Goal: Task Accomplishment & Management: Use online tool/utility

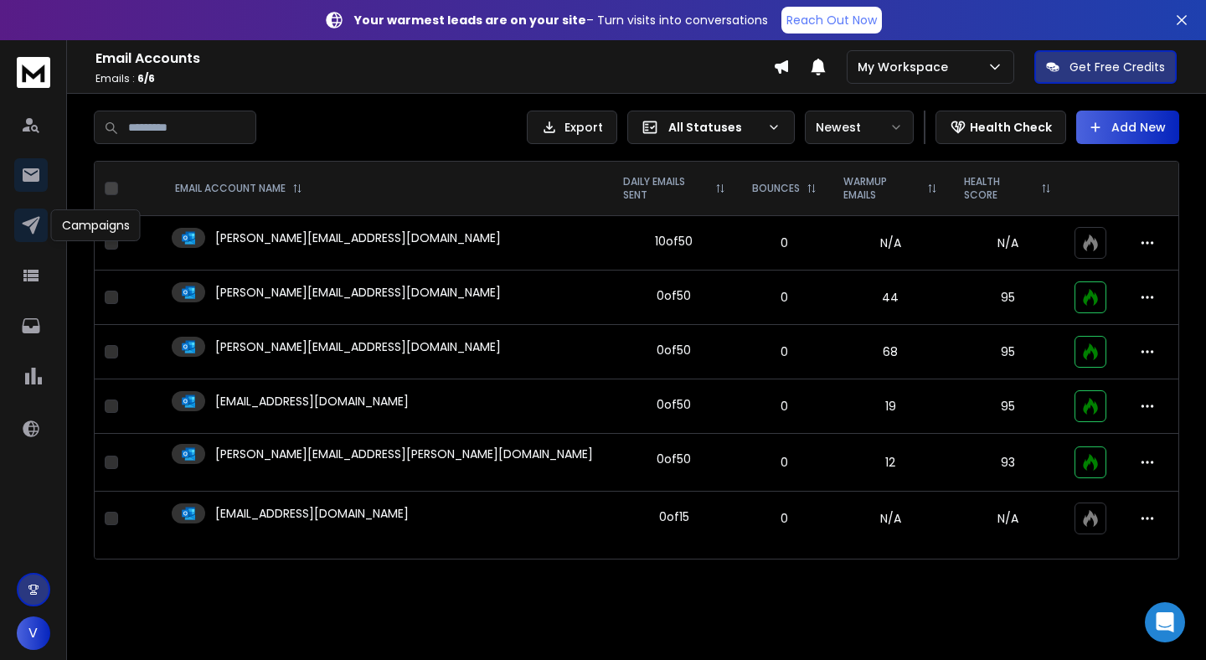
click at [34, 228] on icon at bounding box center [31, 225] width 18 height 18
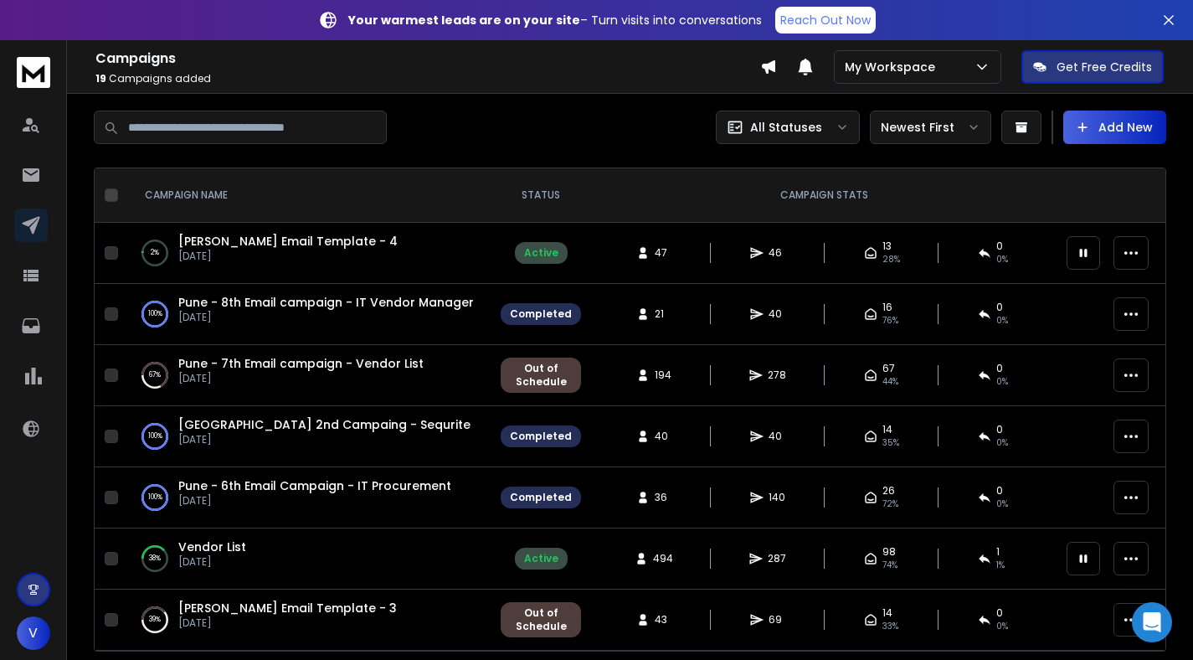
click at [313, 551] on div "38 % Vendor List [DATE]" at bounding box center [308, 558] width 332 height 40
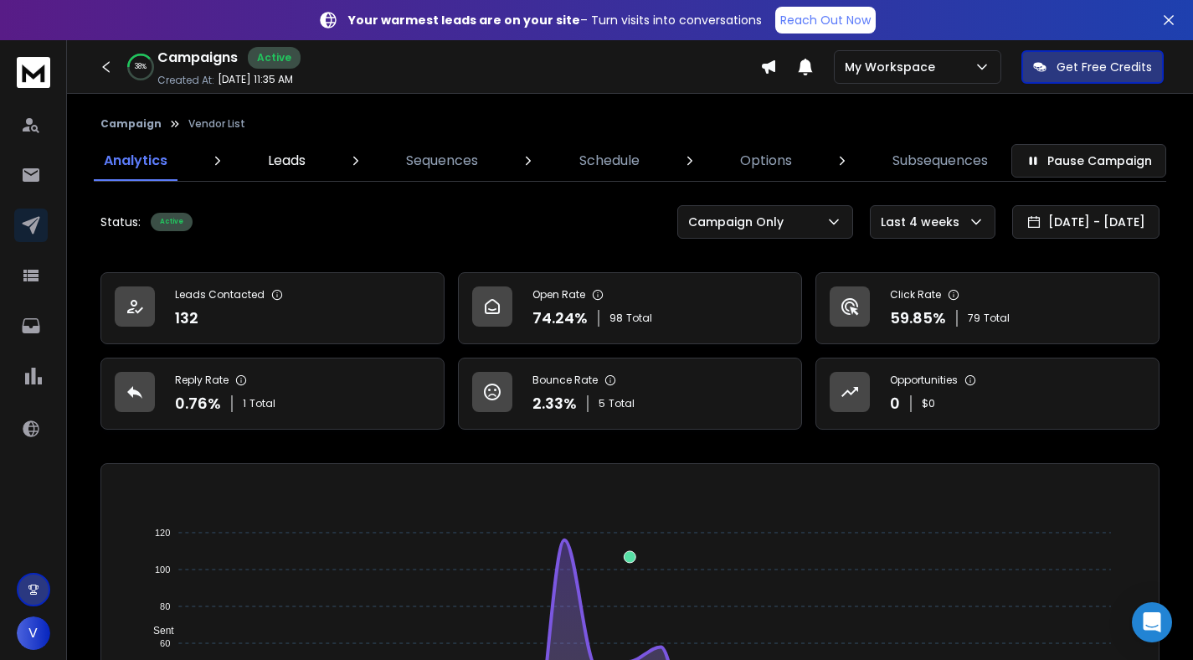
click at [296, 162] on p "Leads" at bounding box center [287, 161] width 38 height 20
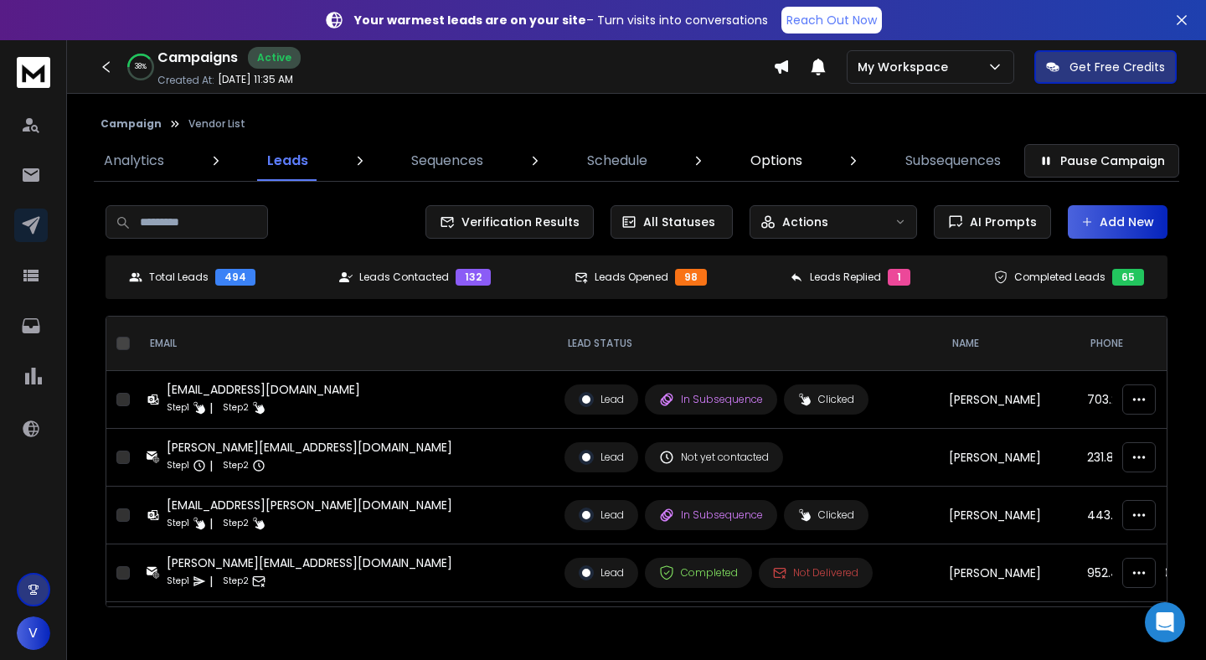
click at [768, 175] on link "Options" at bounding box center [776, 161] width 72 height 40
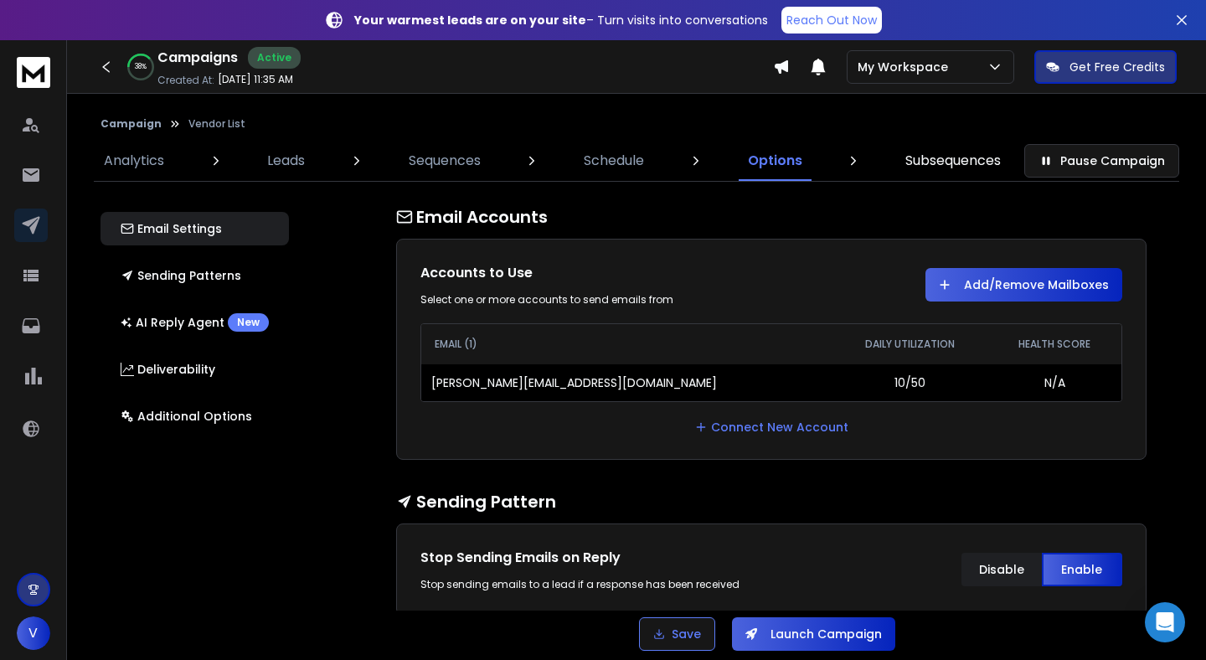
click at [926, 154] on p "Subsequences" at bounding box center [952, 161] width 95 height 20
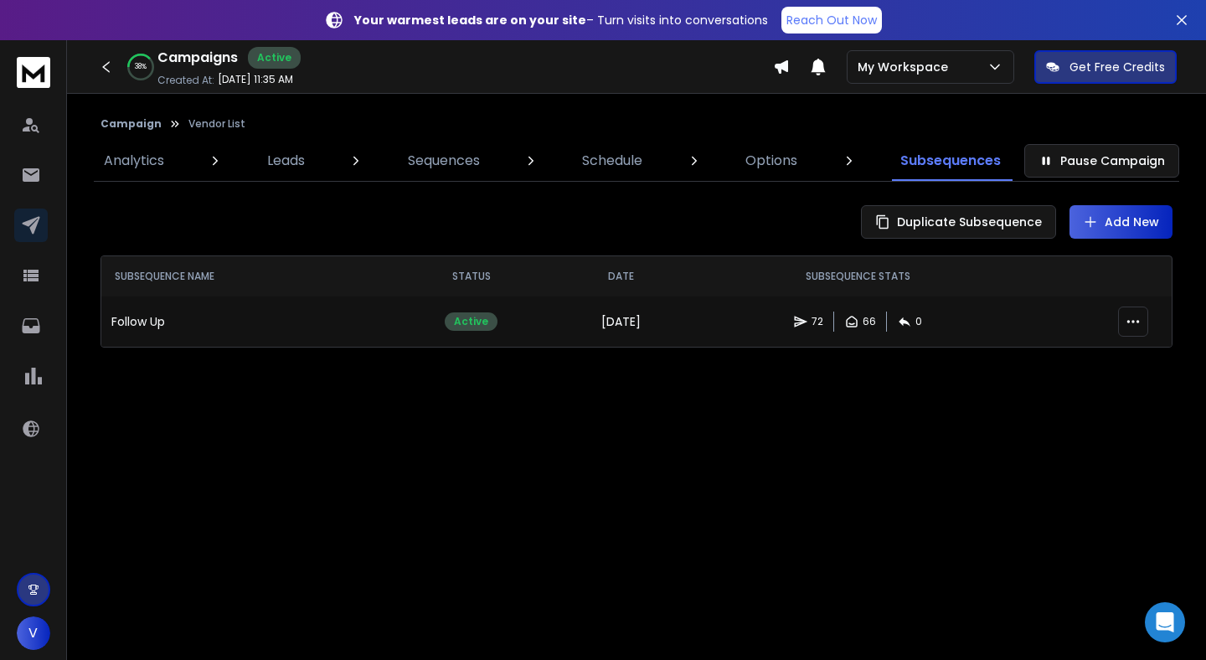
click at [507, 321] on td "Active" at bounding box center [471, 321] width 165 height 50
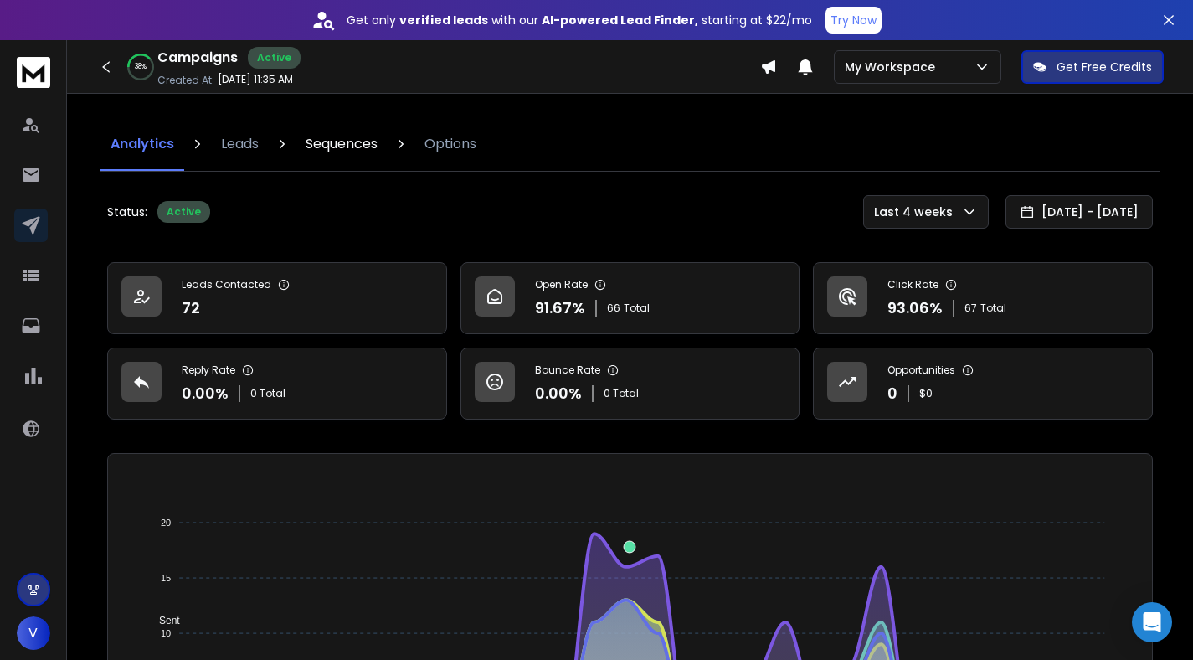
click at [342, 151] on p "Sequences" at bounding box center [342, 144] width 72 height 20
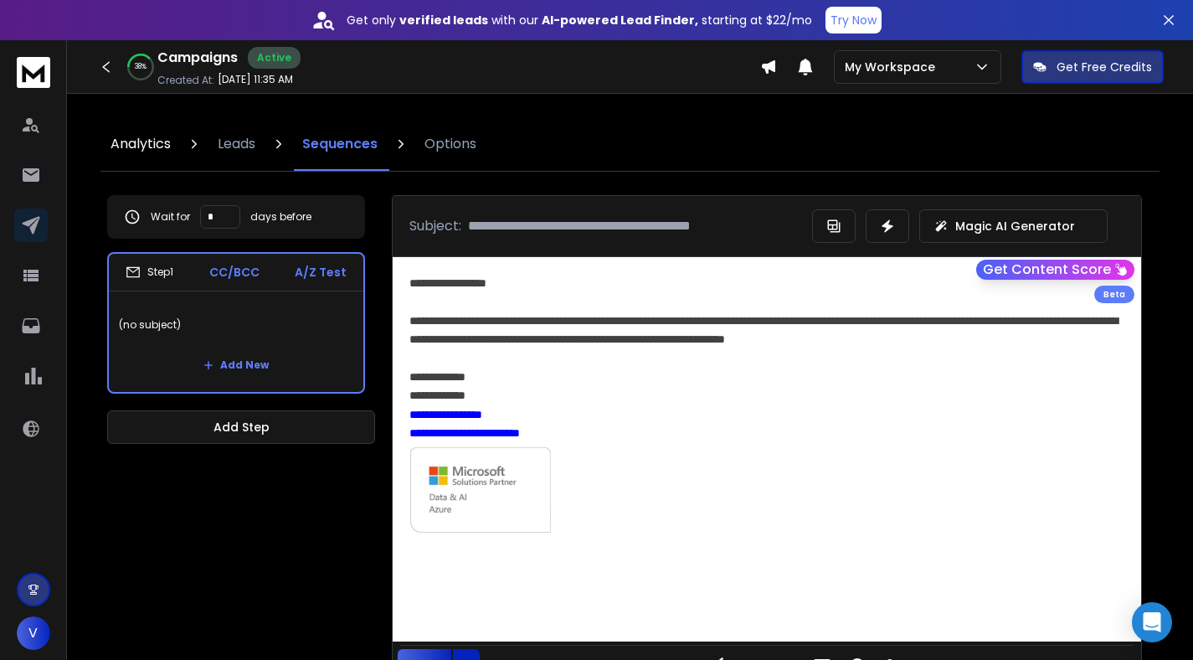
click at [127, 142] on p "Analytics" at bounding box center [141, 144] width 60 height 20
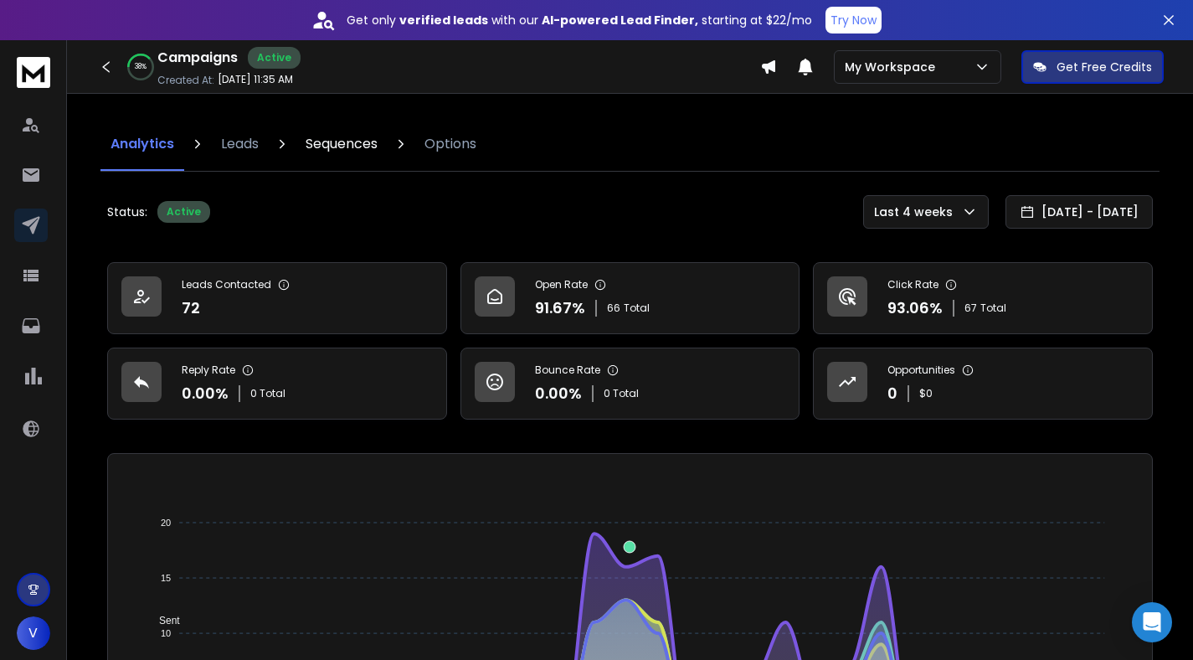
click at [352, 160] on link "Sequences" at bounding box center [342, 144] width 92 height 54
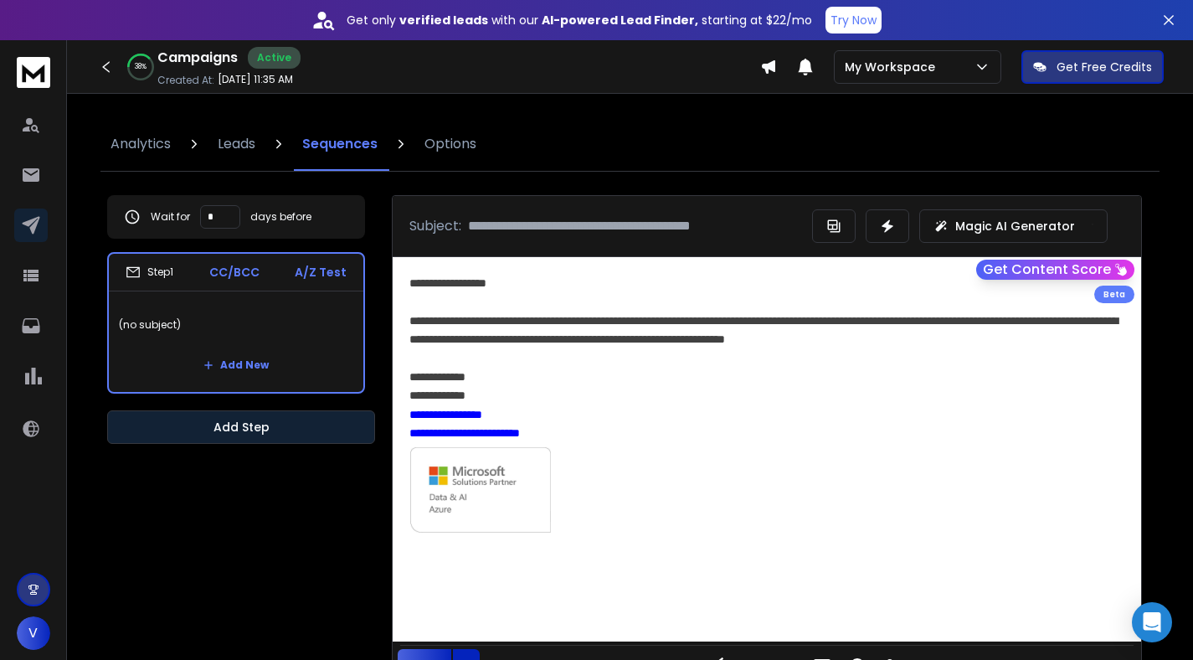
click at [306, 434] on button "Add Step" at bounding box center [241, 426] width 268 height 33
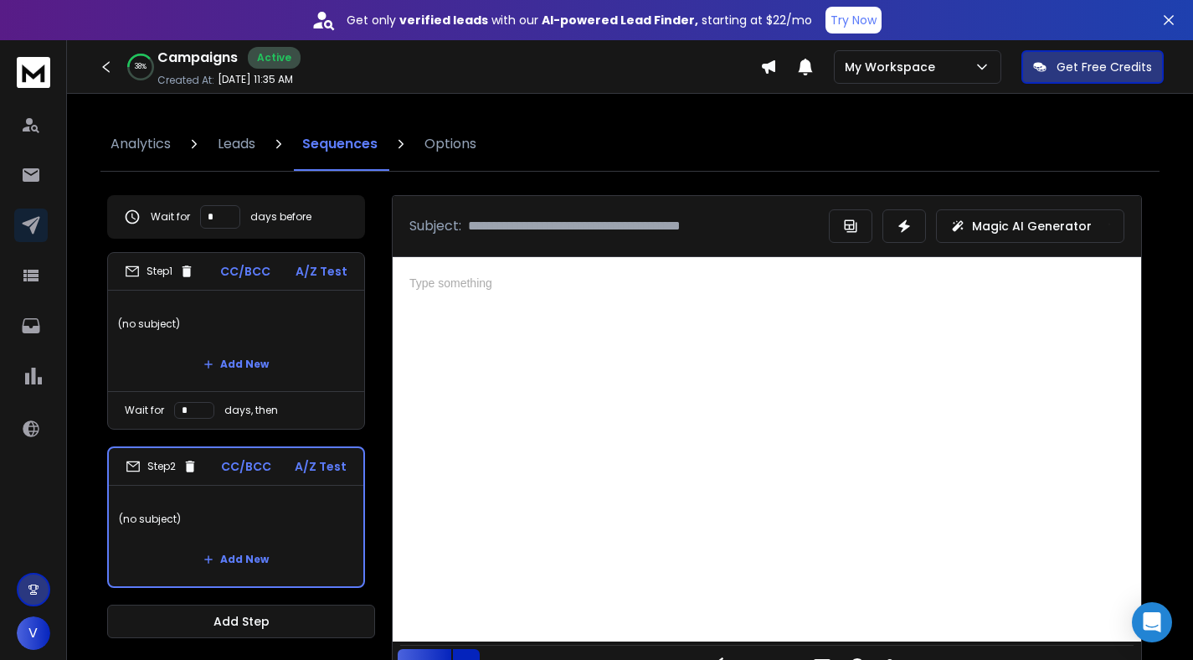
click at [195, 473] on icon at bounding box center [190, 466] width 15 height 15
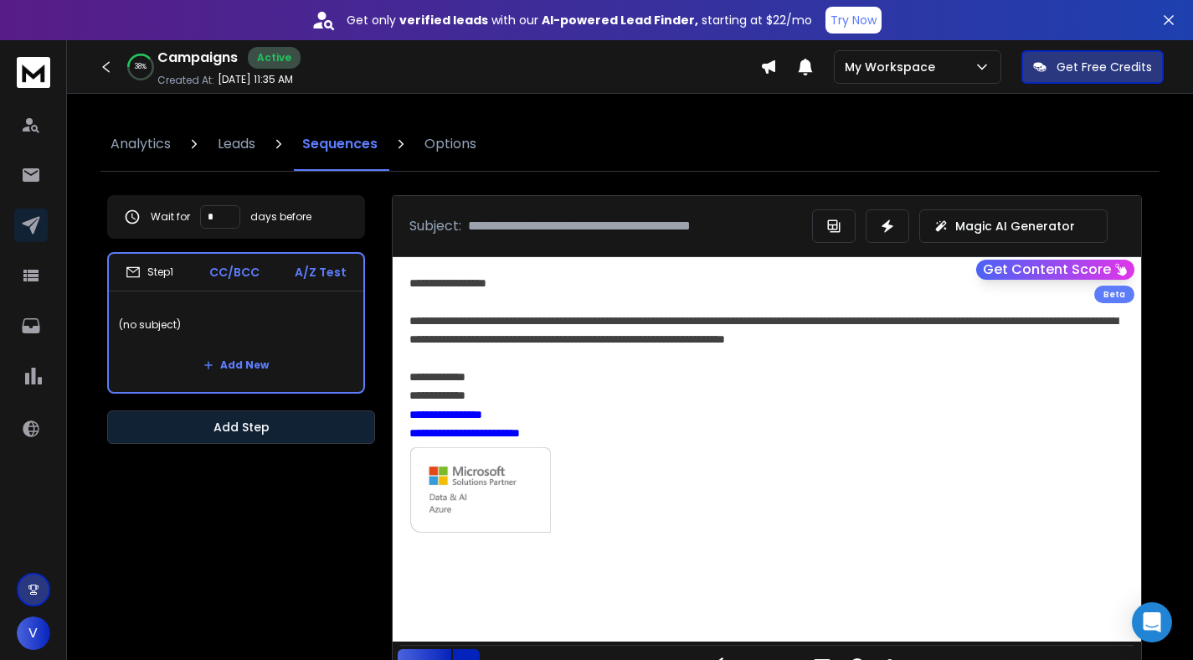
click at [255, 430] on button "Add Step" at bounding box center [241, 426] width 268 height 33
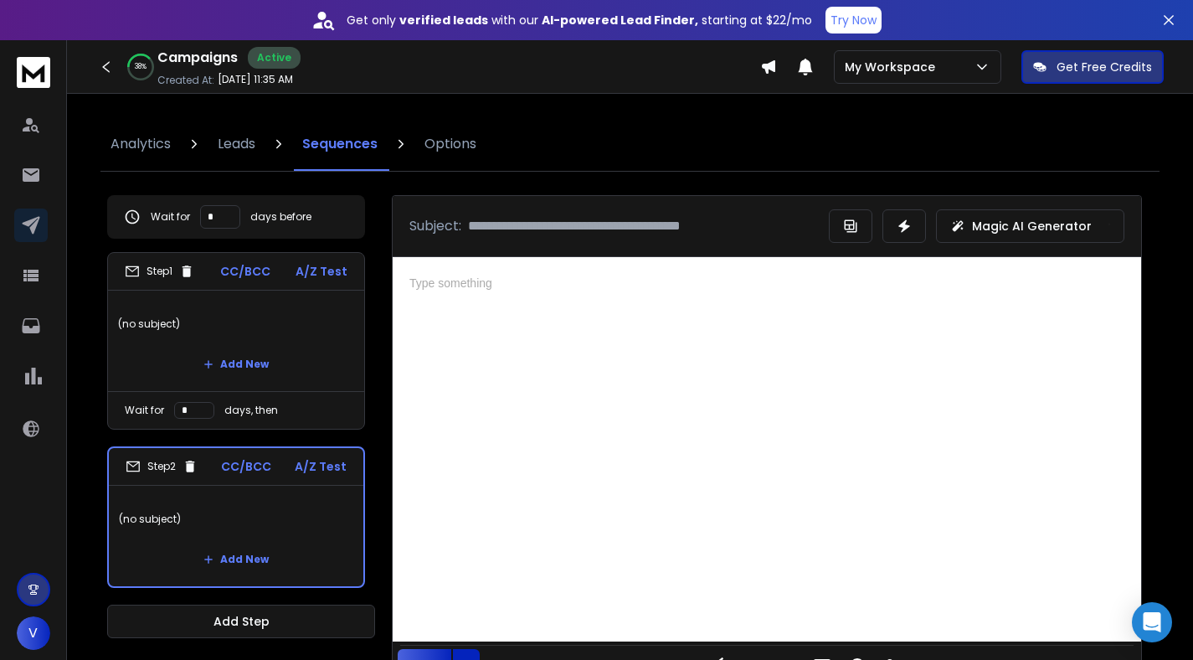
click at [556, 328] on div at bounding box center [767, 449] width 749 height 384
click at [241, 325] on p "(no subject)" at bounding box center [236, 324] width 236 height 47
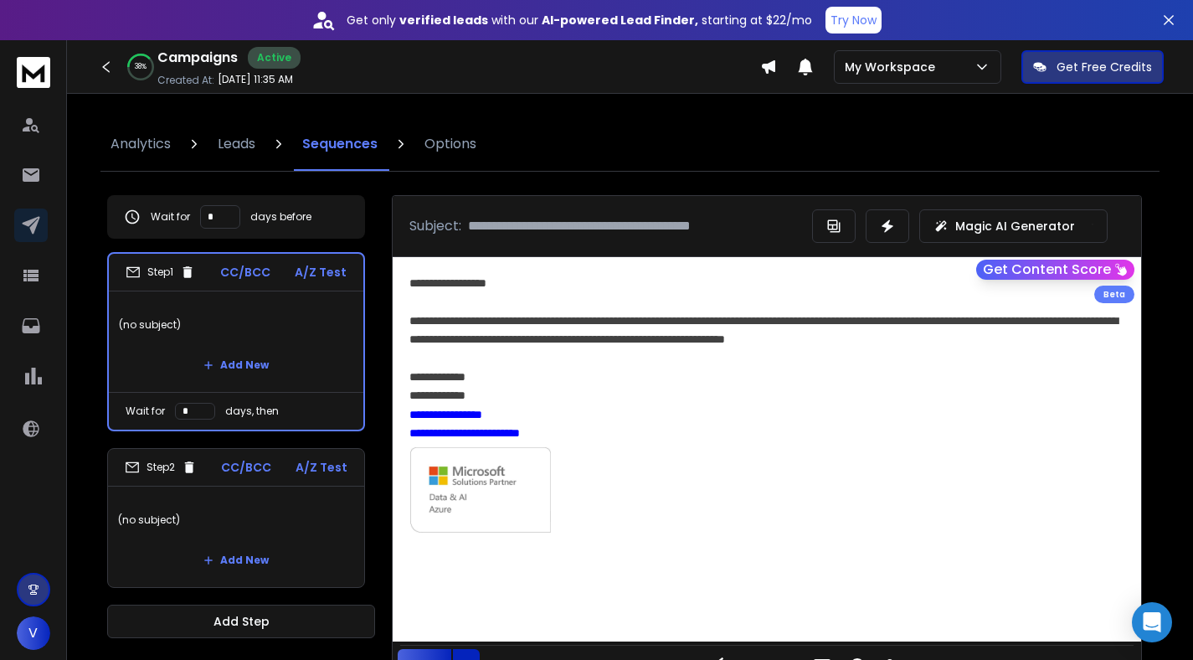
click at [228, 509] on p "(no subject)" at bounding box center [236, 520] width 236 height 47
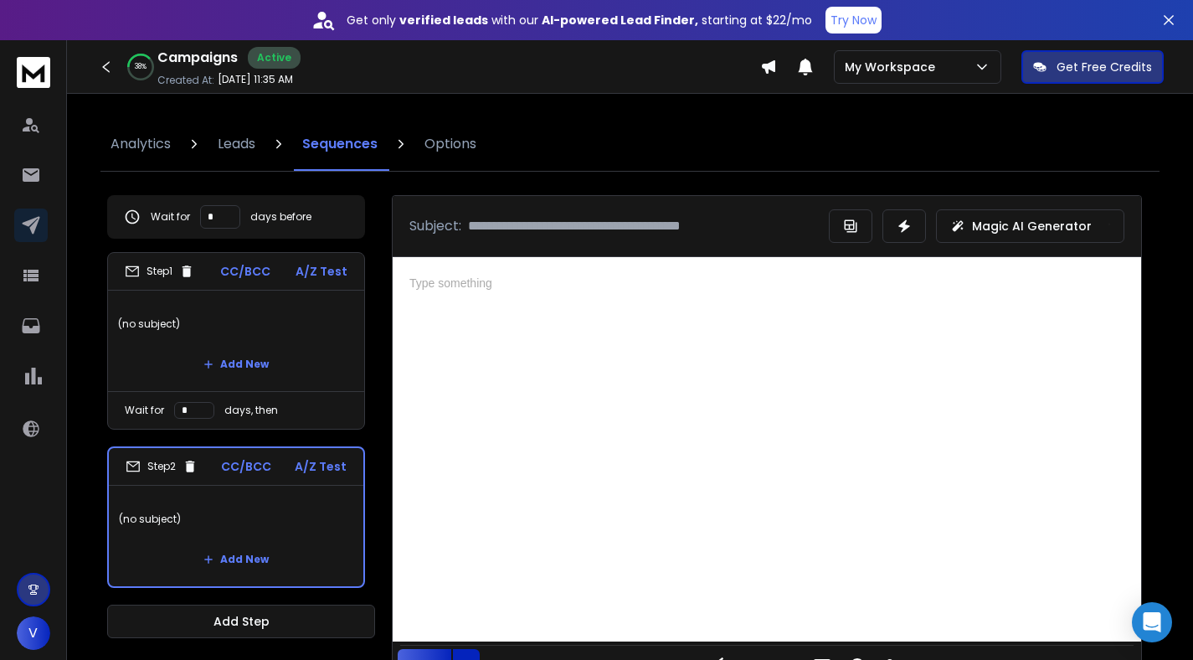
click at [471, 307] on div at bounding box center [767, 449] width 749 height 384
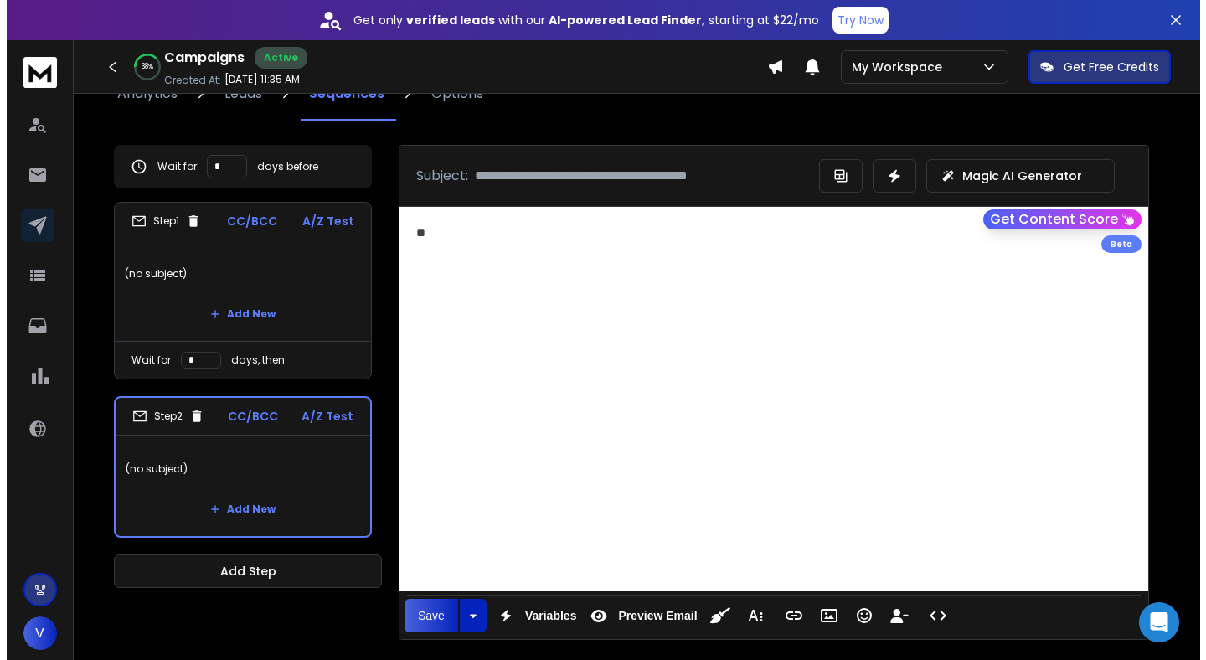
scroll to position [60, 0]
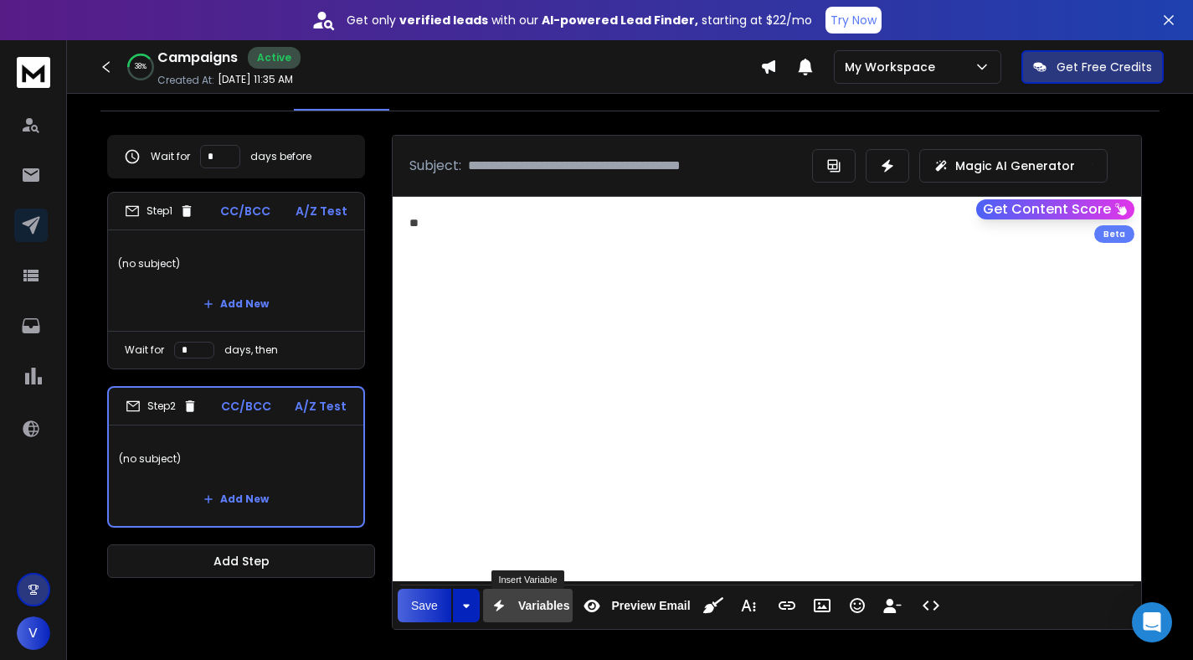
click at [549, 607] on span "Variables" at bounding box center [544, 606] width 59 height 14
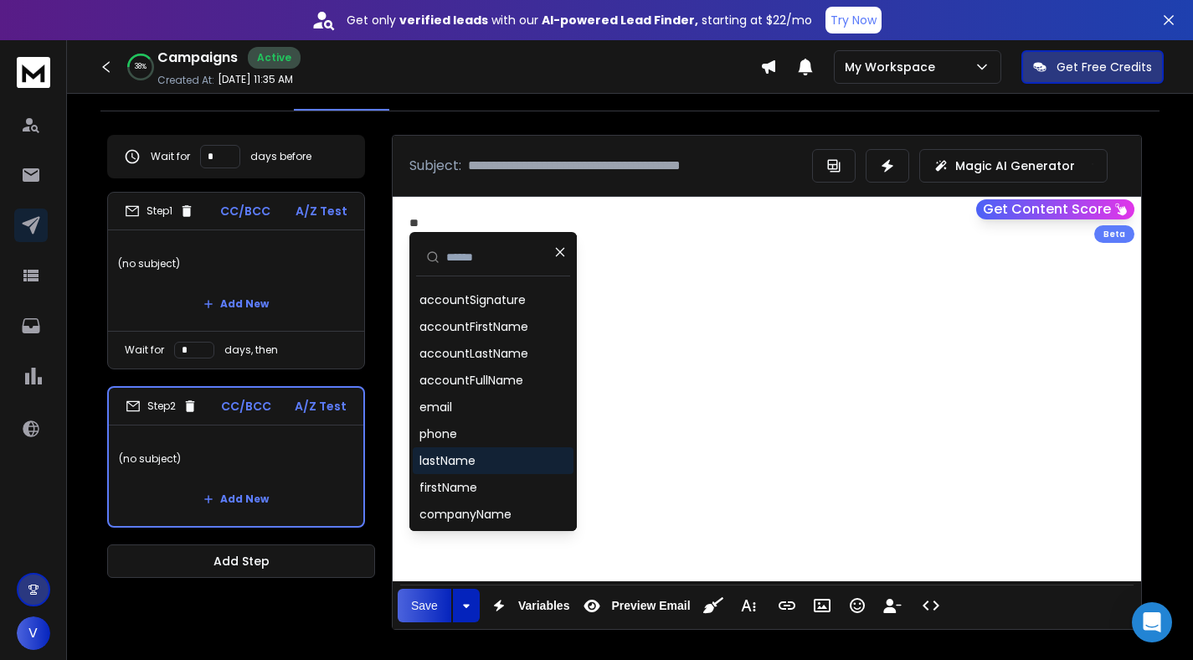
click at [230, 262] on p "(no subject)" at bounding box center [236, 263] width 236 height 47
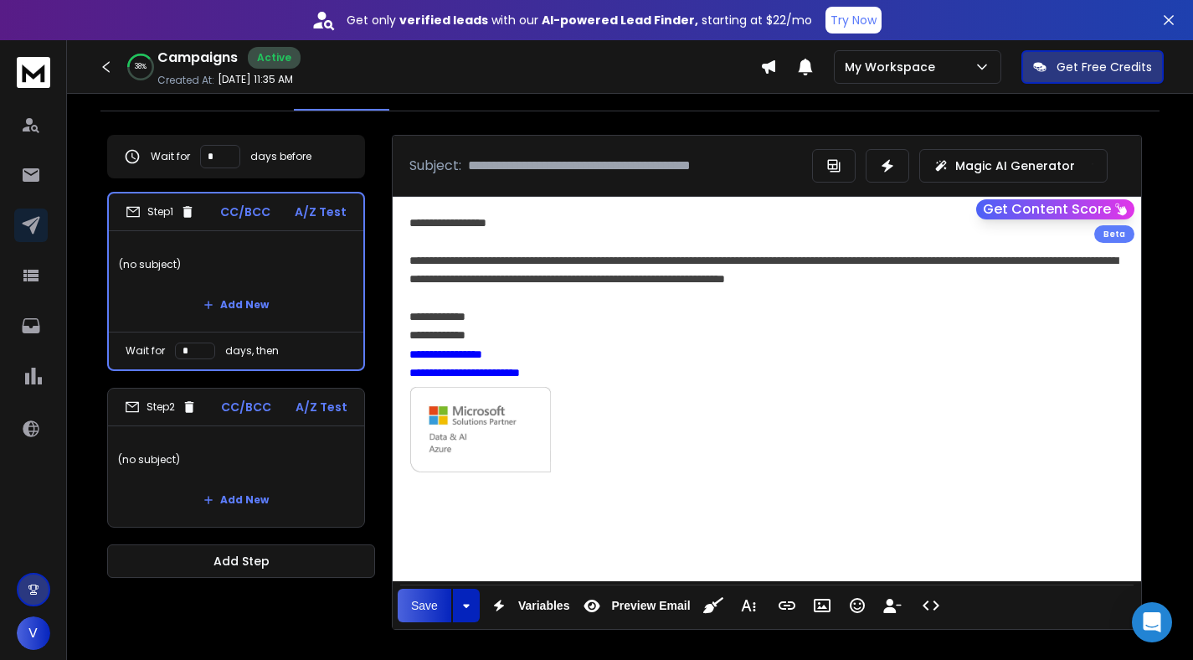
click at [251, 446] on p "(no subject)" at bounding box center [236, 459] width 236 height 47
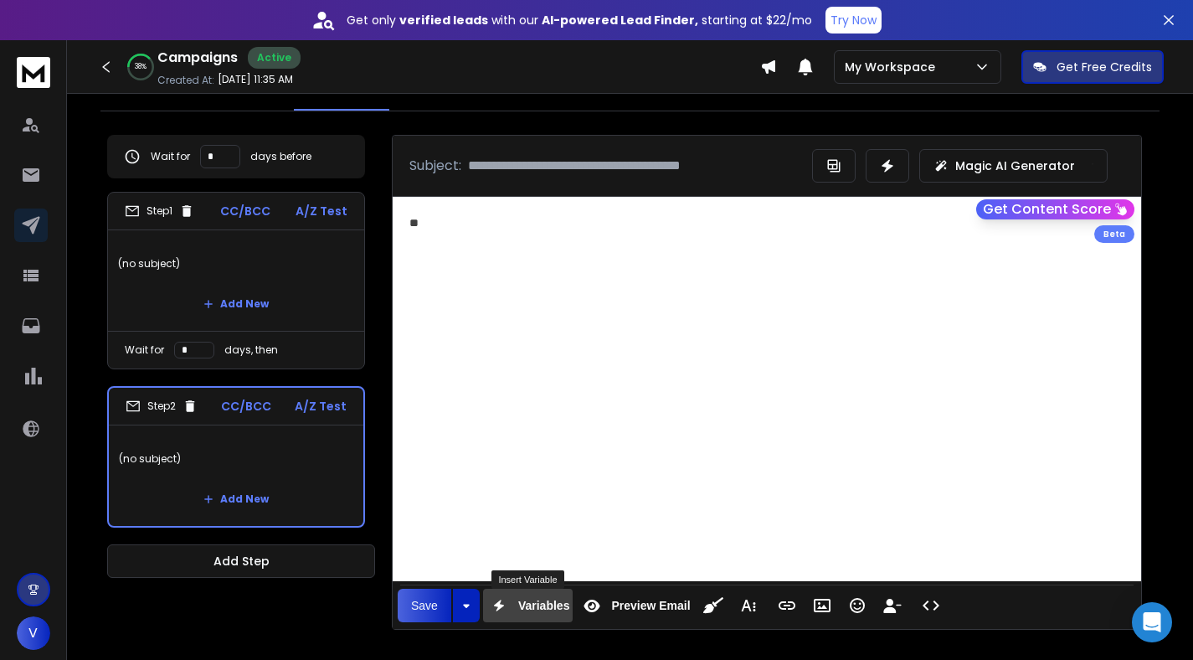
click at [515, 600] on span "Variables" at bounding box center [544, 606] width 59 height 14
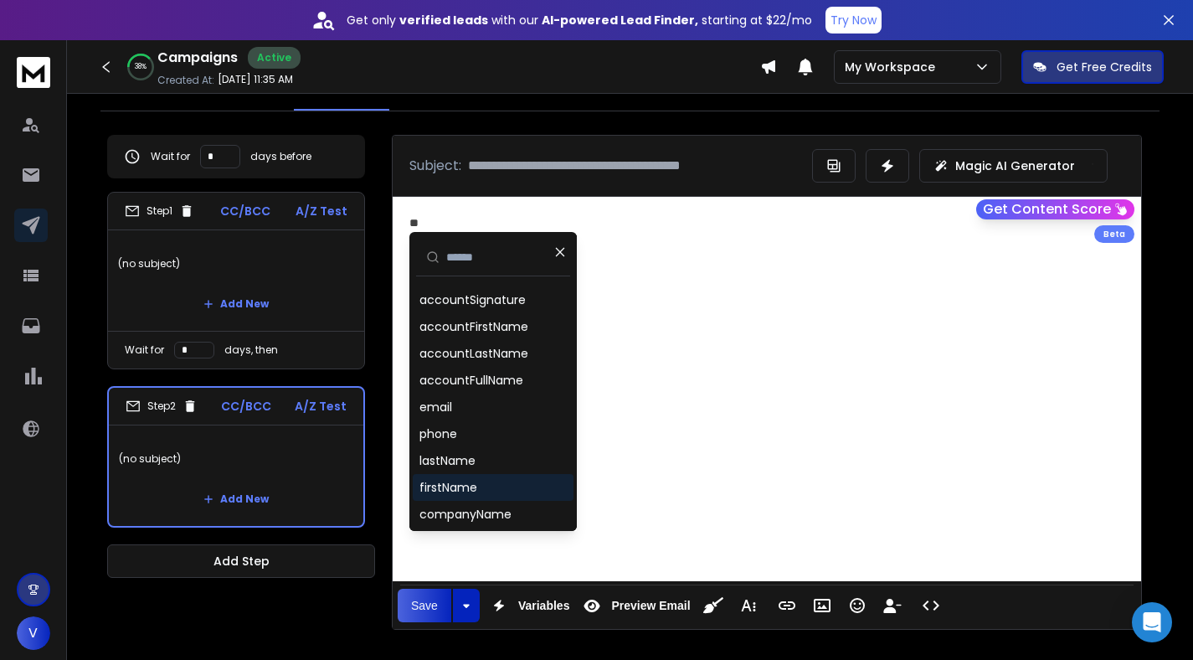
click at [463, 487] on div "firstName" at bounding box center [449, 487] width 58 height 17
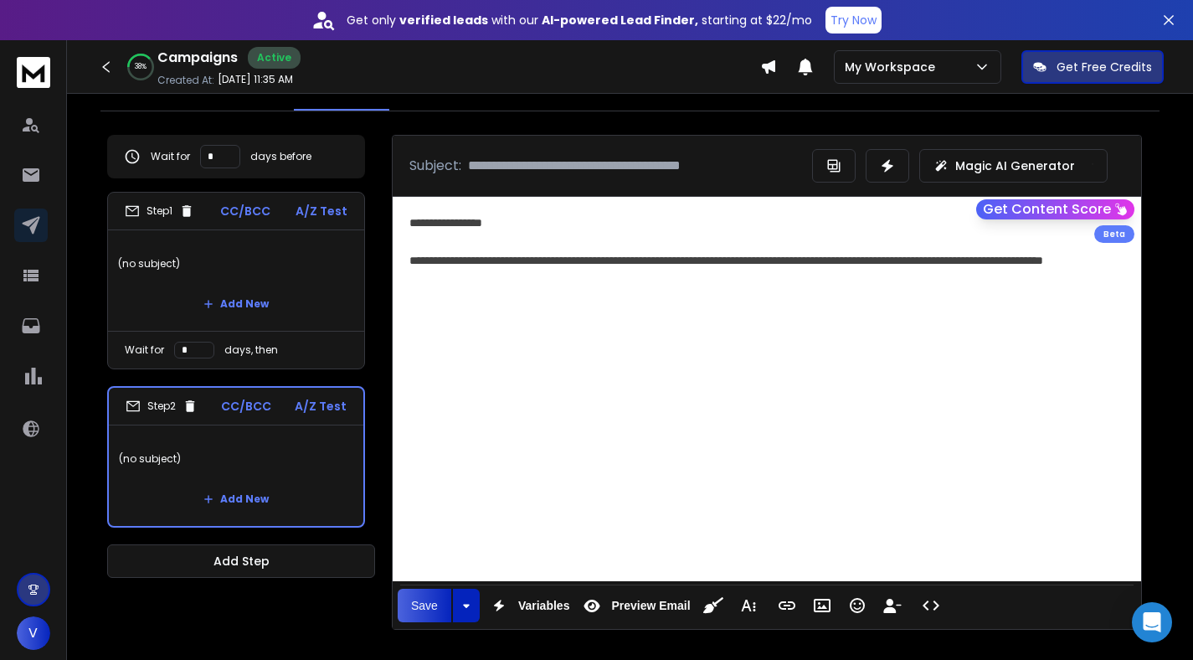
click at [872, 255] on div "**********" at bounding box center [767, 270] width 715 height 38
click at [804, 285] on div "**********" at bounding box center [767, 270] width 715 height 38
click at [443, 283] on div "**********" at bounding box center [767, 270] width 715 height 38
click at [281, 255] on p "(no subject)" at bounding box center [236, 263] width 236 height 47
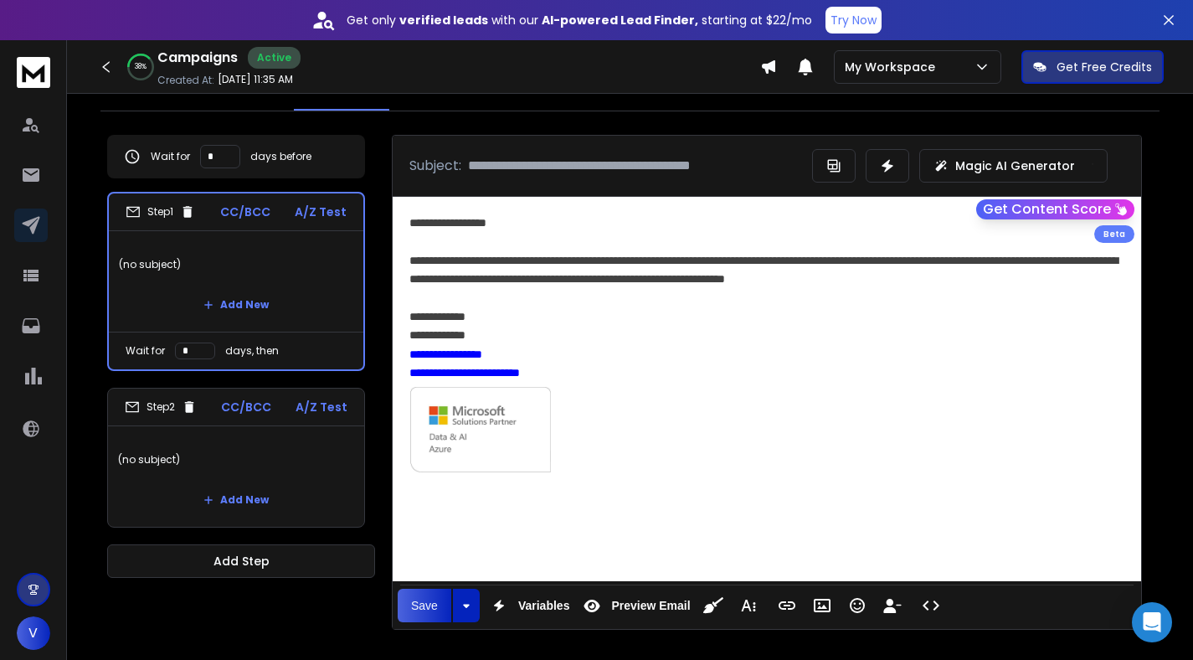
click at [486, 441] on img at bounding box center [481, 430] width 142 height 86
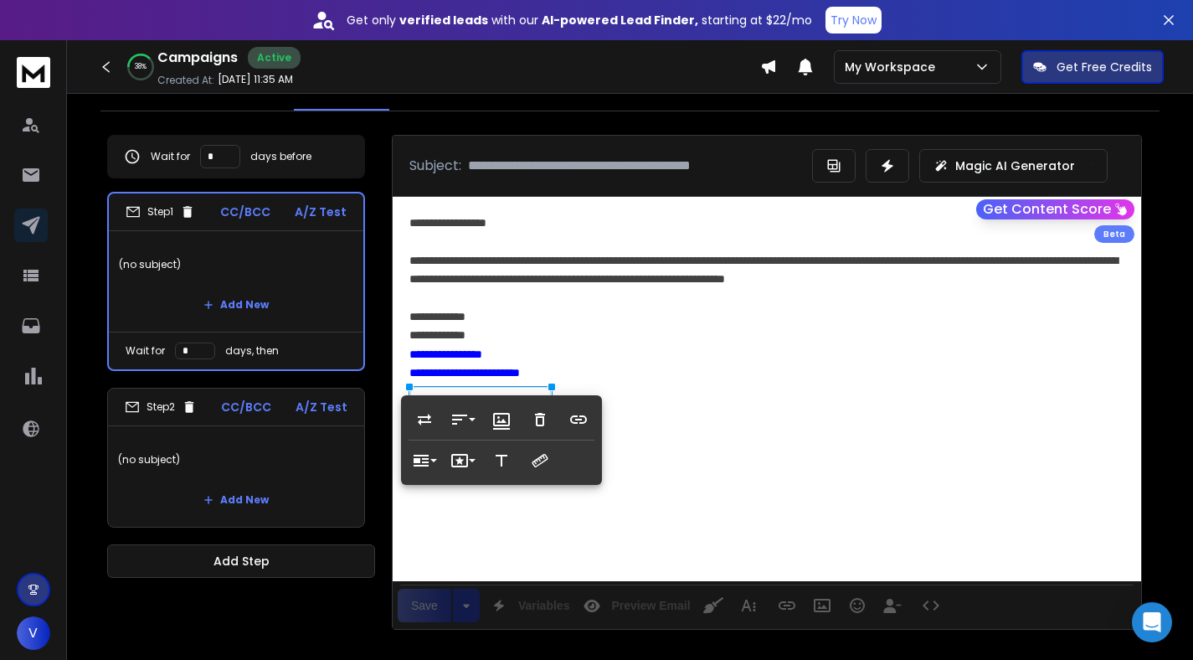
click at [650, 448] on span at bounding box center [767, 430] width 715 height 86
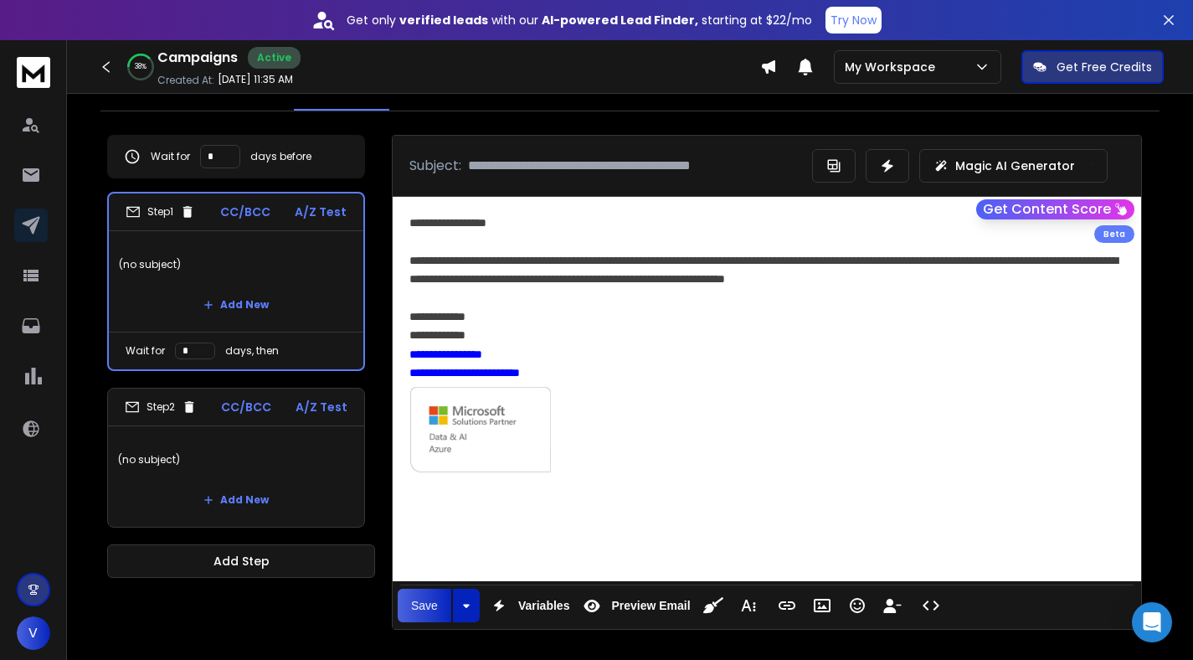
click at [321, 451] on p "(no subject)" at bounding box center [236, 459] width 236 height 47
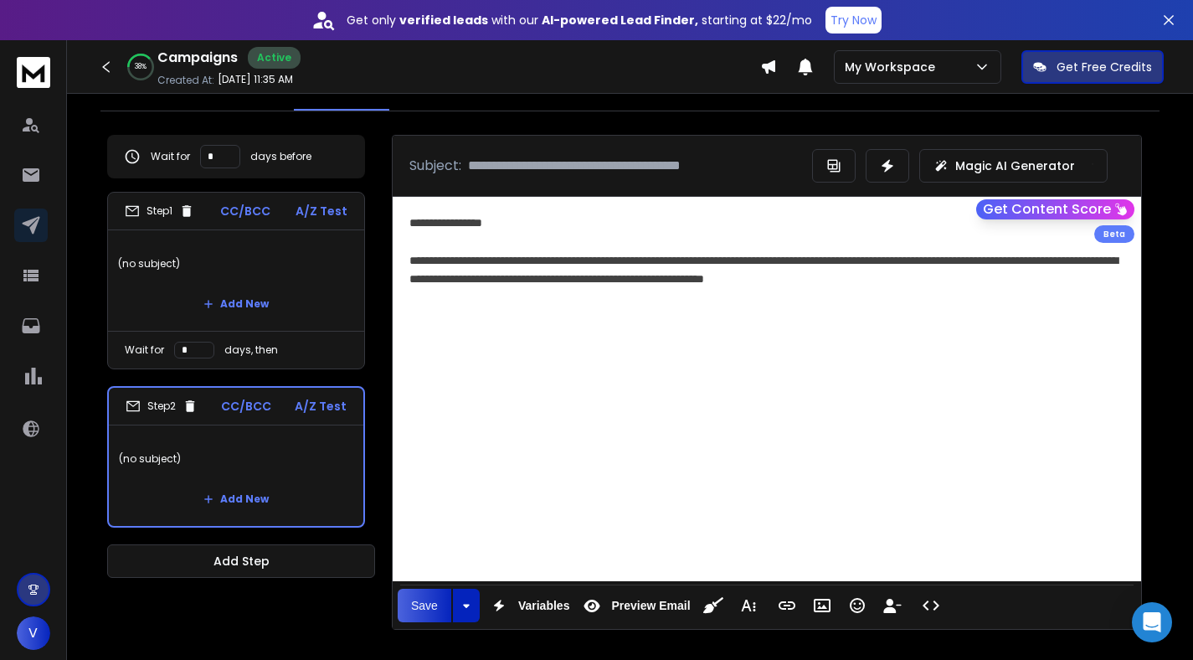
click at [544, 260] on div "**********" at bounding box center [767, 270] width 715 height 38
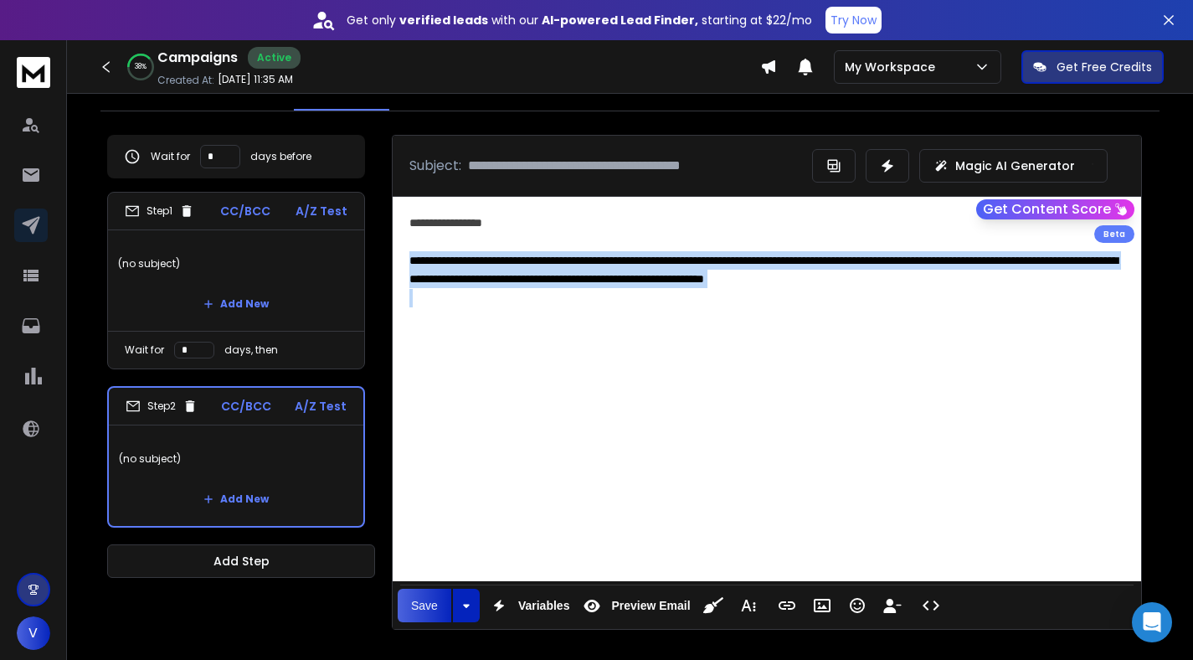
click at [544, 260] on div "**********" at bounding box center [767, 270] width 715 height 38
copy div "**********"
click at [884, 167] on icon "button" at bounding box center [887, 165] width 15 height 15
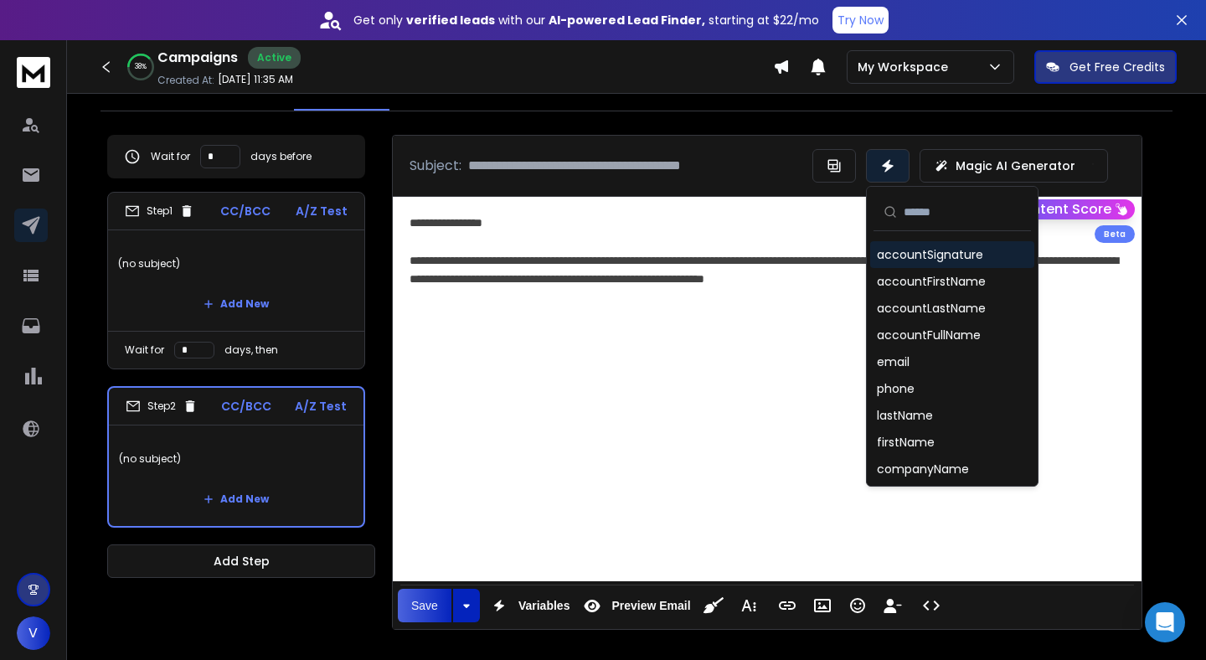
click at [884, 167] on icon "button" at bounding box center [887, 165] width 15 height 15
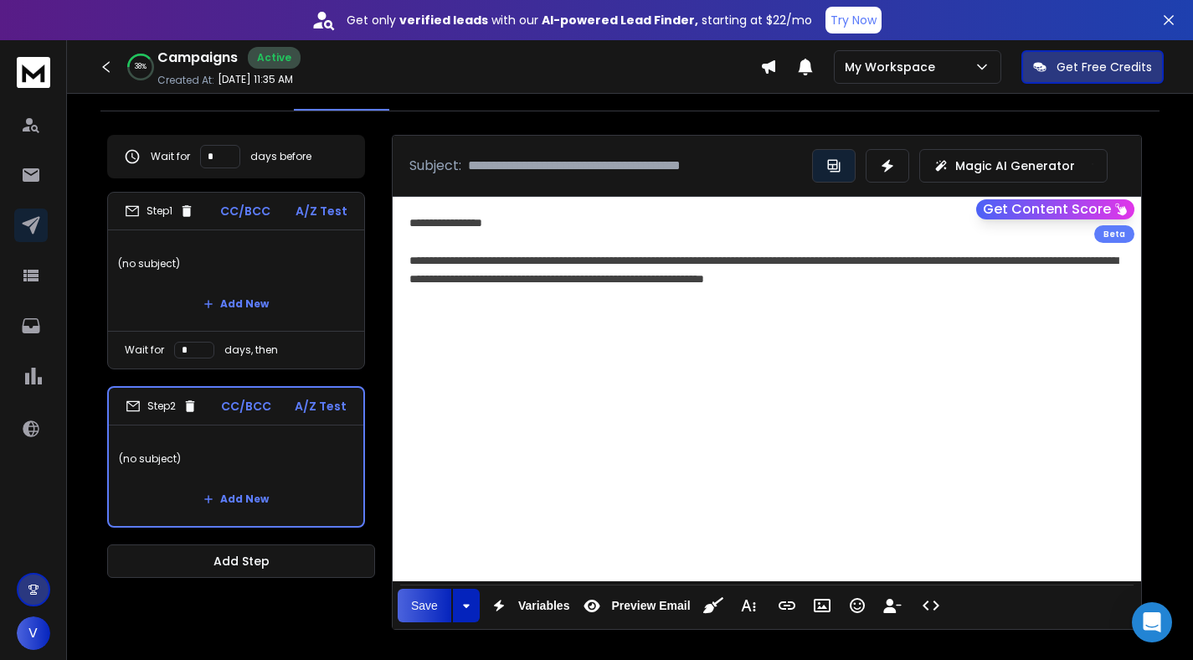
click at [832, 174] on button at bounding box center [834, 165] width 44 height 33
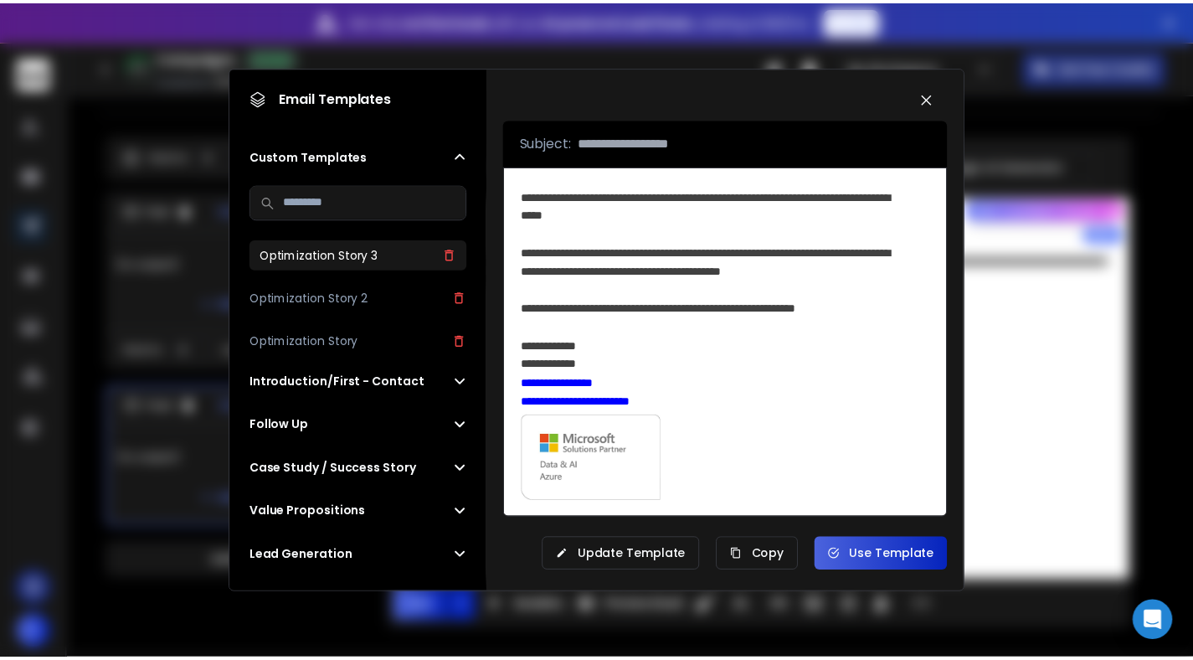
scroll to position [0, 0]
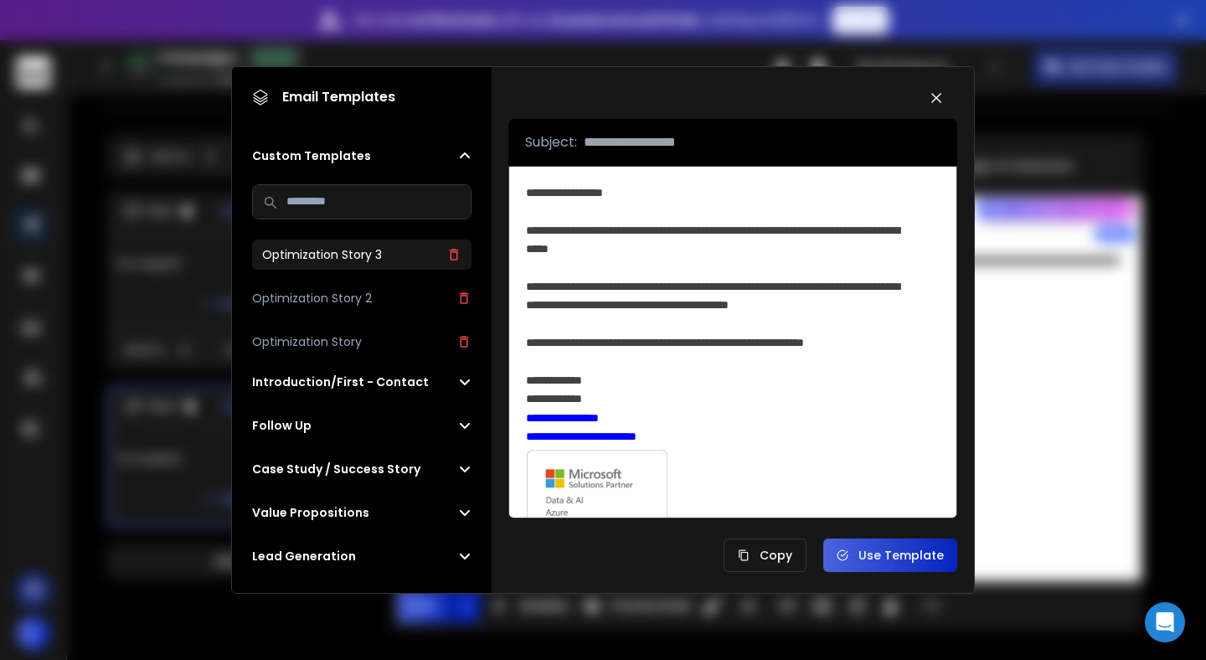
click at [339, 420] on button "Follow Up" at bounding box center [361, 425] width 219 height 17
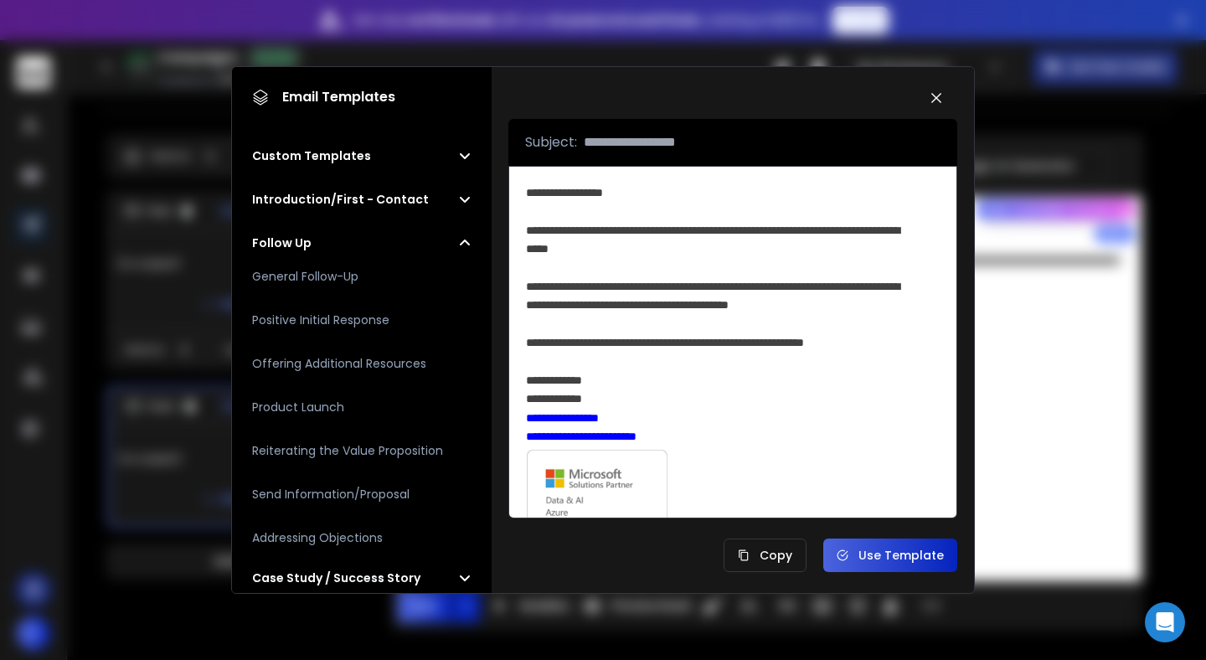
click at [355, 268] on h3 "General Follow-Up" at bounding box center [305, 276] width 106 height 17
type input "**********"
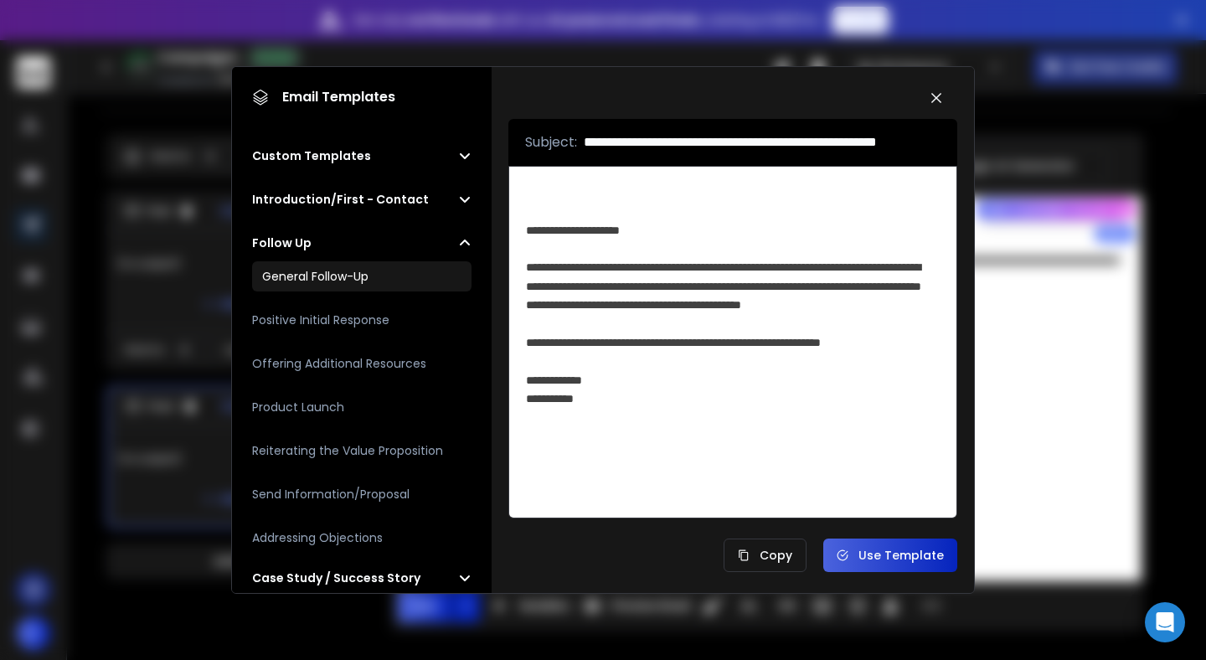
click at [380, 155] on div "Custom Templates" at bounding box center [361, 155] width 219 height 17
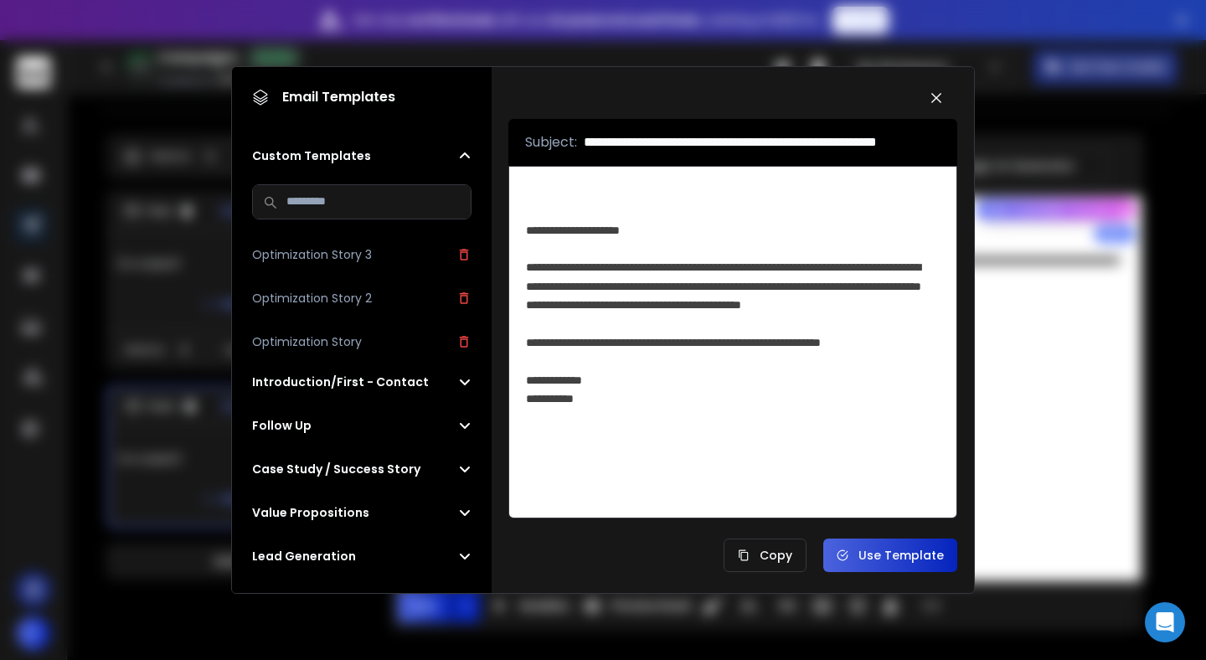
click at [335, 263] on h3 "Optimization Story" at bounding box center [312, 254] width 120 height 17
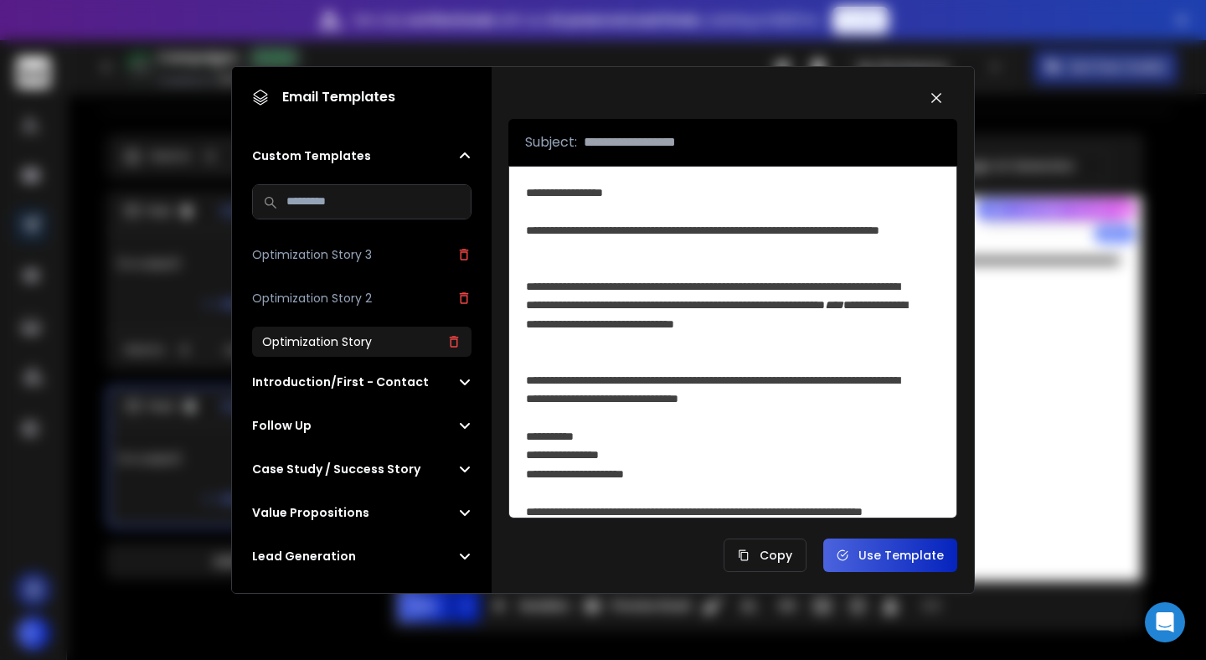
click at [897, 550] on button "Use Template" at bounding box center [890, 554] width 134 height 33
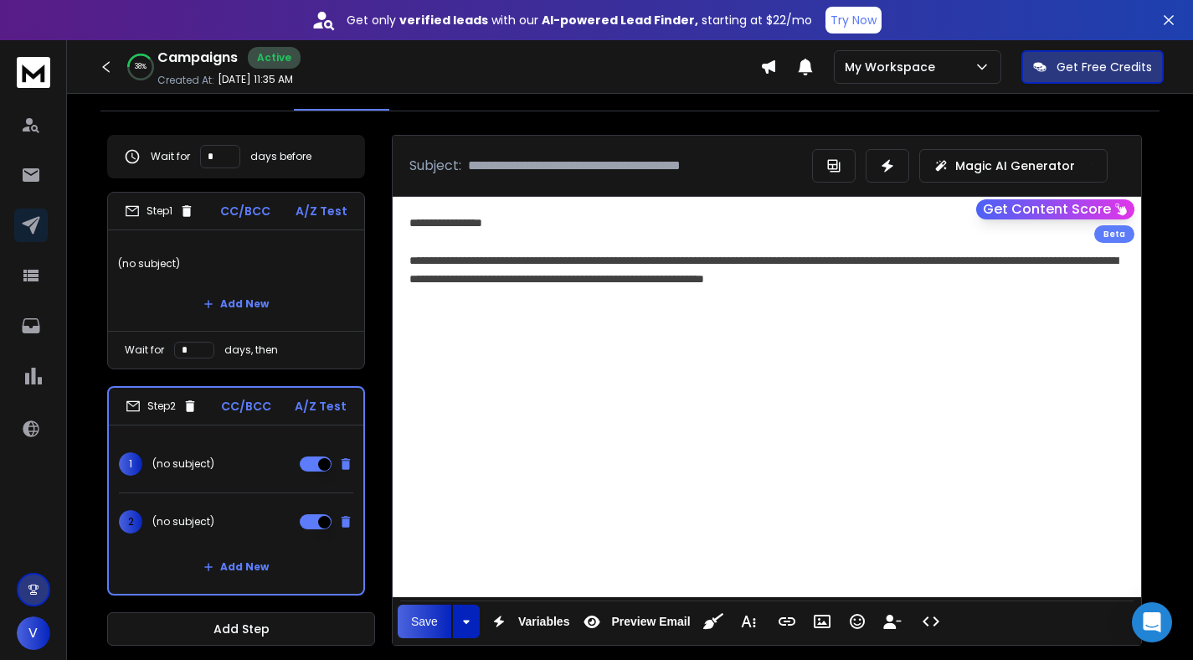
click at [209, 469] on p "(no subject)" at bounding box center [183, 463] width 62 height 13
click at [218, 518] on div "2 (no subject)" at bounding box center [236, 521] width 234 height 57
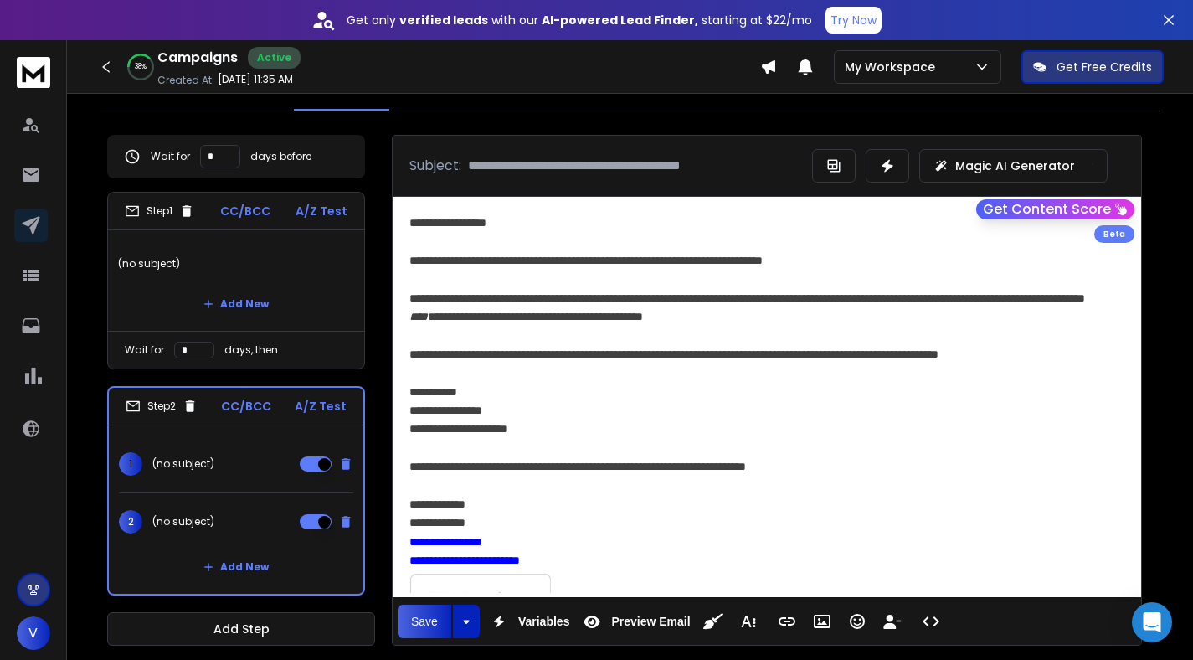
click at [230, 461] on div "1 (no subject)" at bounding box center [236, 464] width 234 height 58
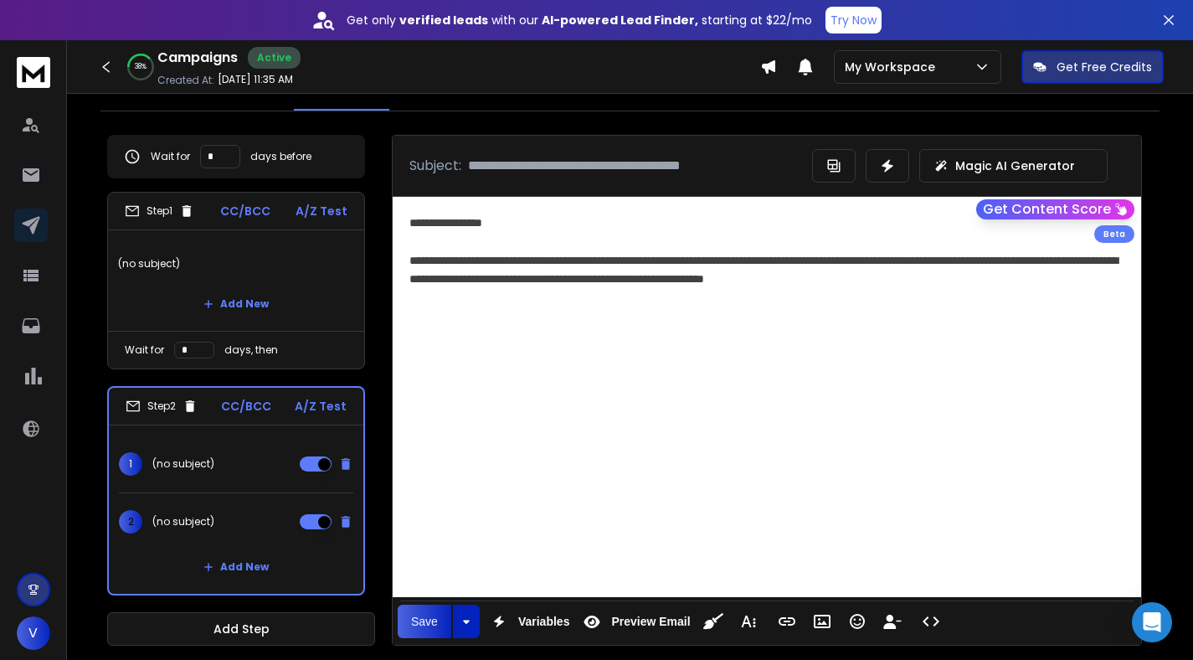
click at [349, 462] on icon at bounding box center [345, 463] width 15 height 15
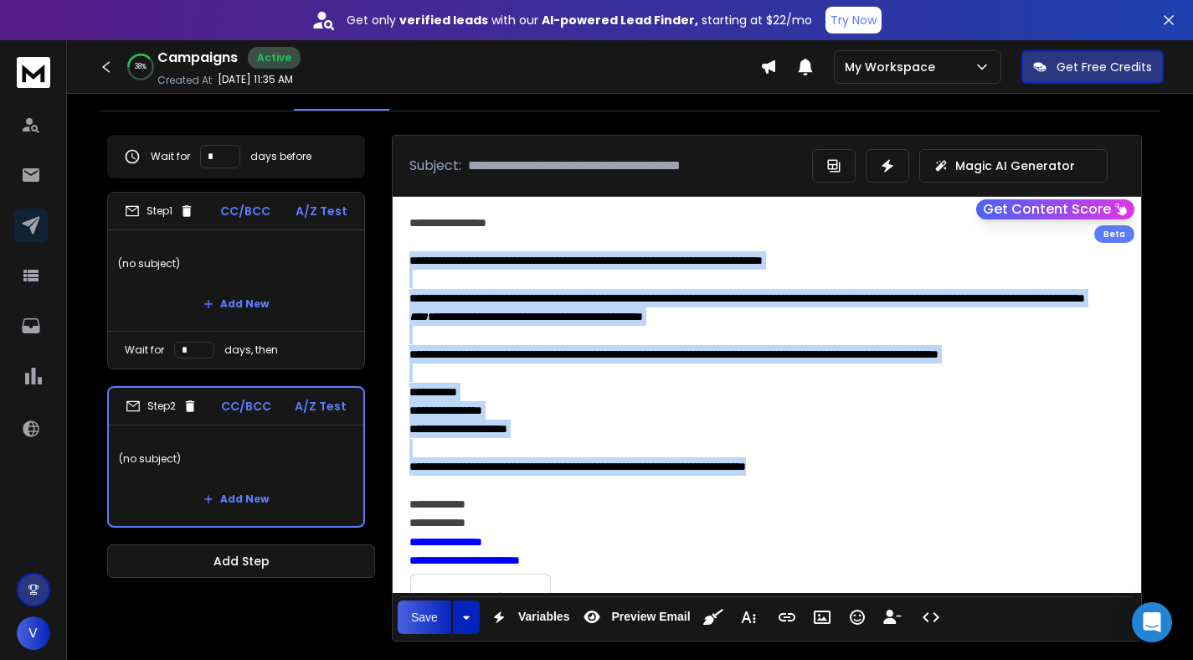
drag, startPoint x: 883, startPoint y: 466, endPoint x: 412, endPoint y: 251, distance: 517.2
click at [412, 251] on div "**********" at bounding box center [767, 395] width 749 height 396
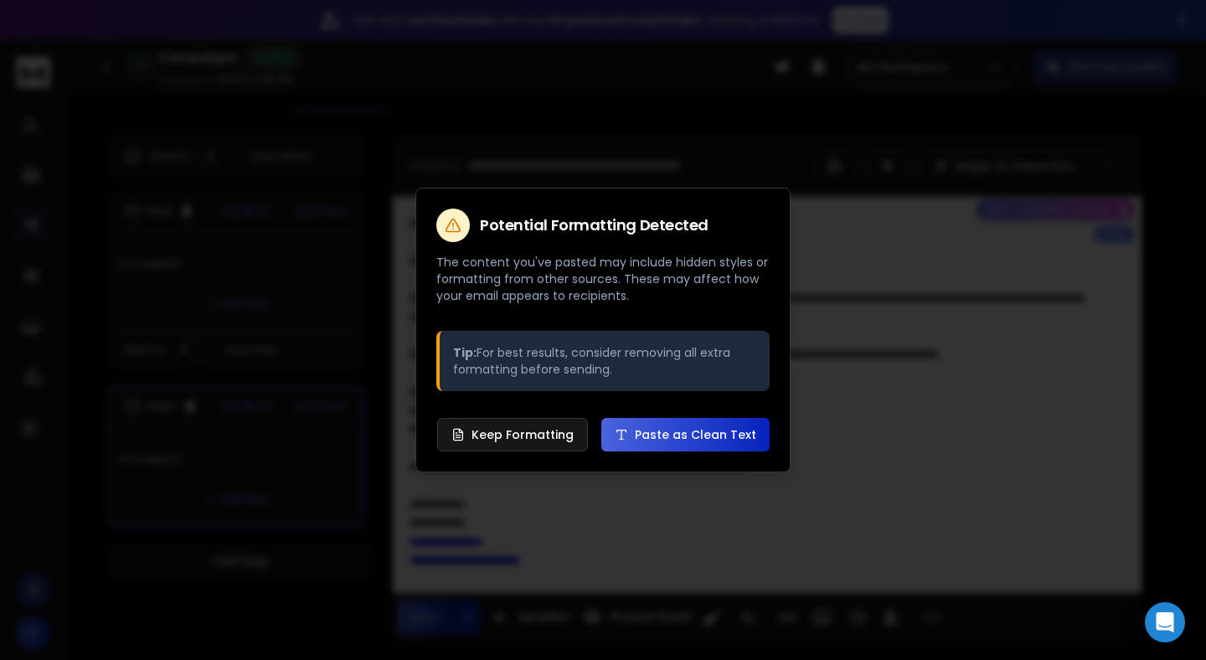
click at [636, 486] on div at bounding box center [603, 330] width 1206 height 660
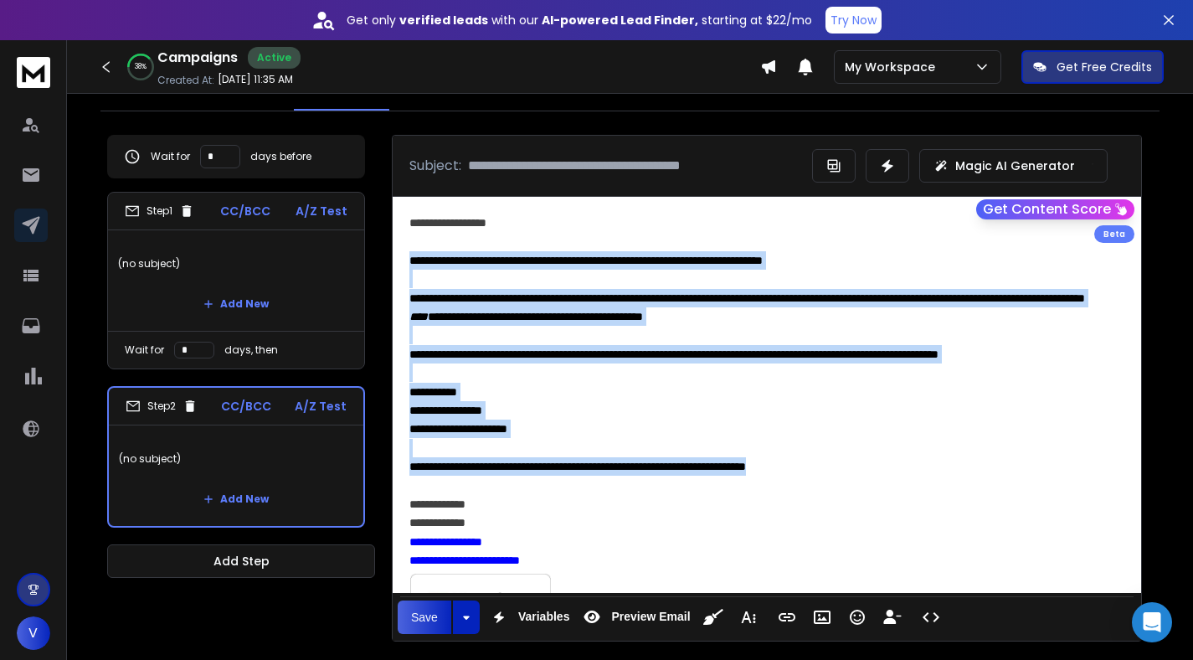
drag, startPoint x: 843, startPoint y: 464, endPoint x: 406, endPoint y: 270, distance: 478.4
click at [406, 270] on div "**********" at bounding box center [767, 395] width 749 height 396
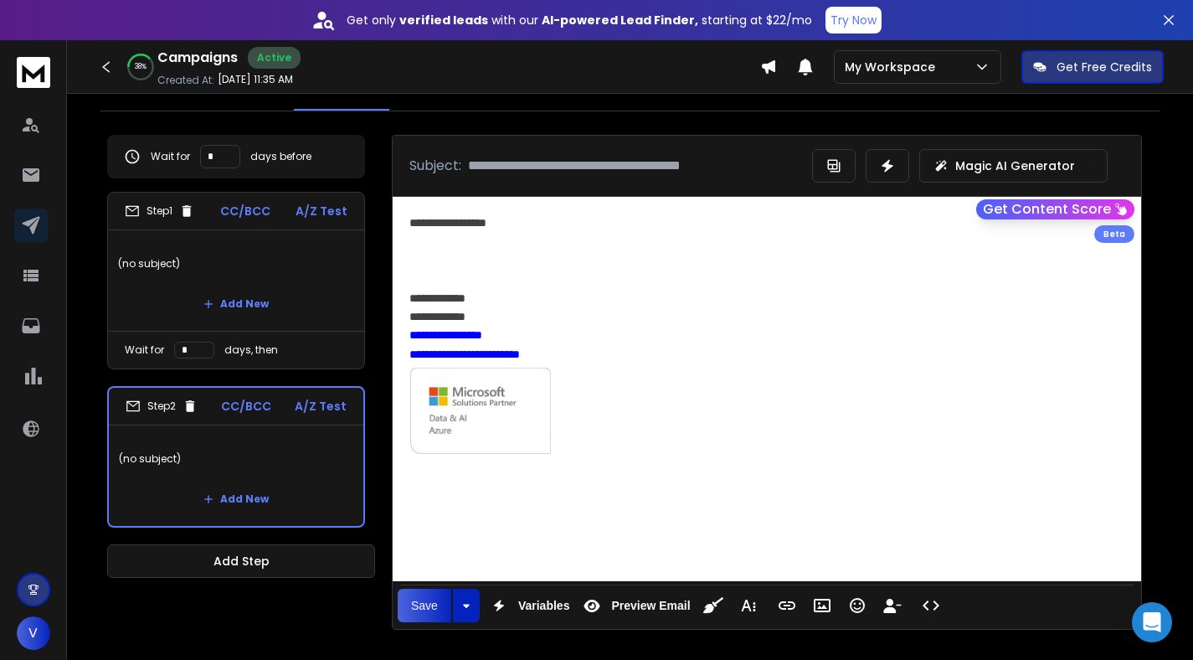
click at [250, 255] on p "(no subject)" at bounding box center [236, 263] width 236 height 47
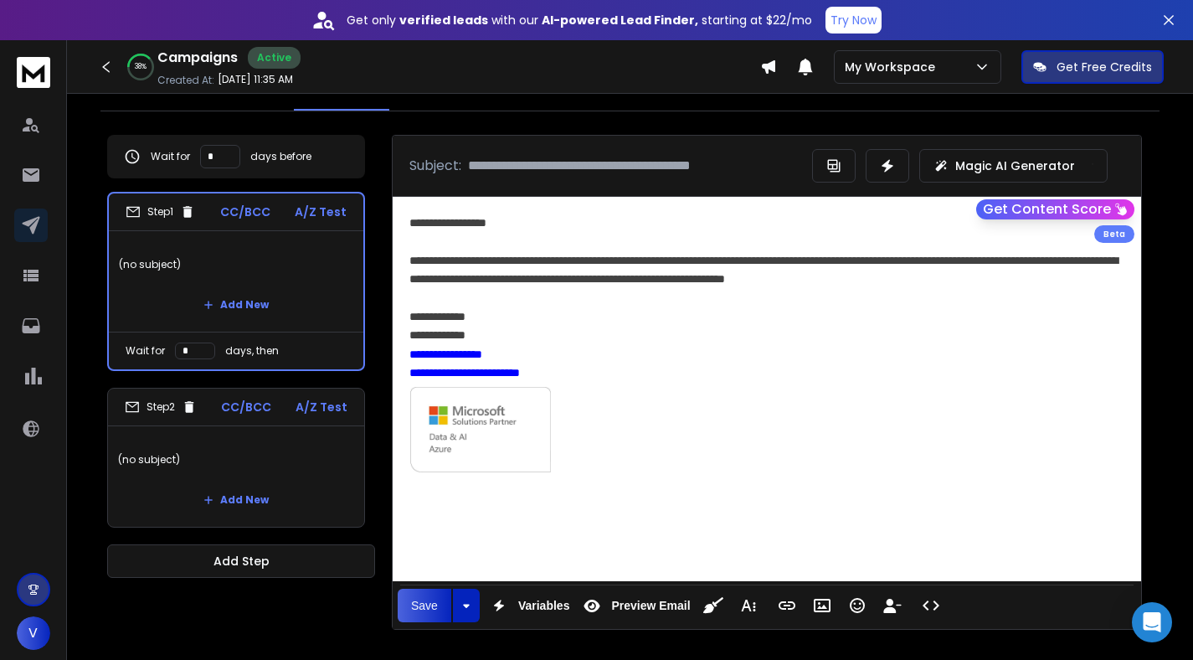
click at [289, 453] on p "(no subject)" at bounding box center [236, 459] width 236 height 47
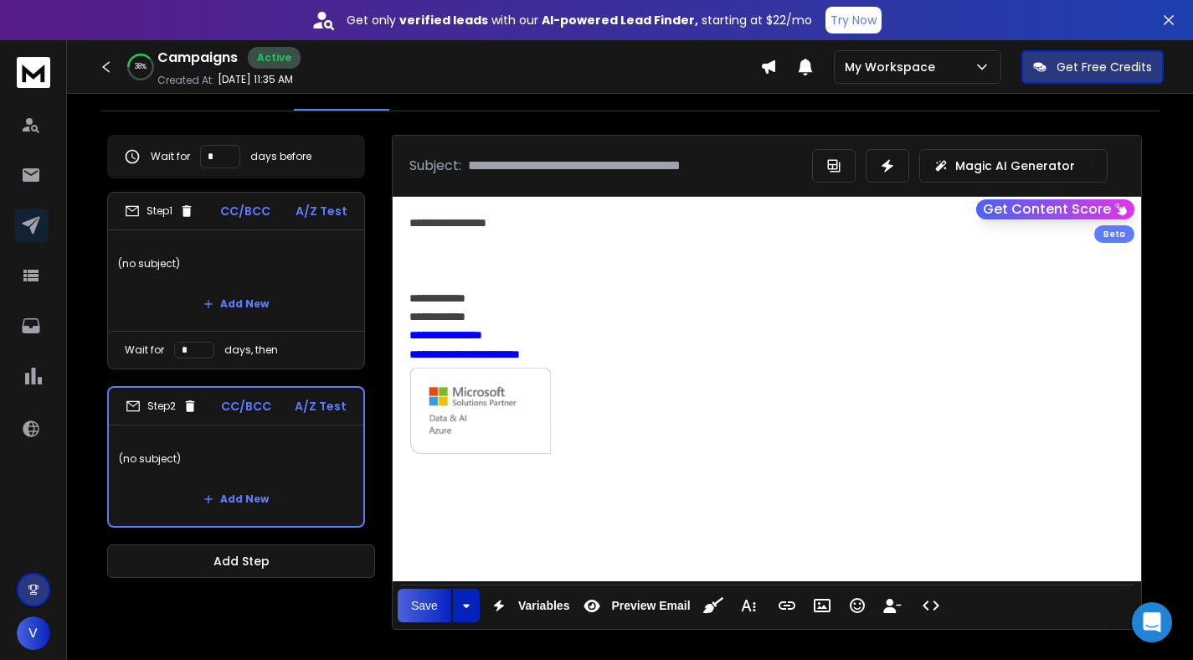
click at [435, 257] on div at bounding box center [767, 260] width 715 height 18
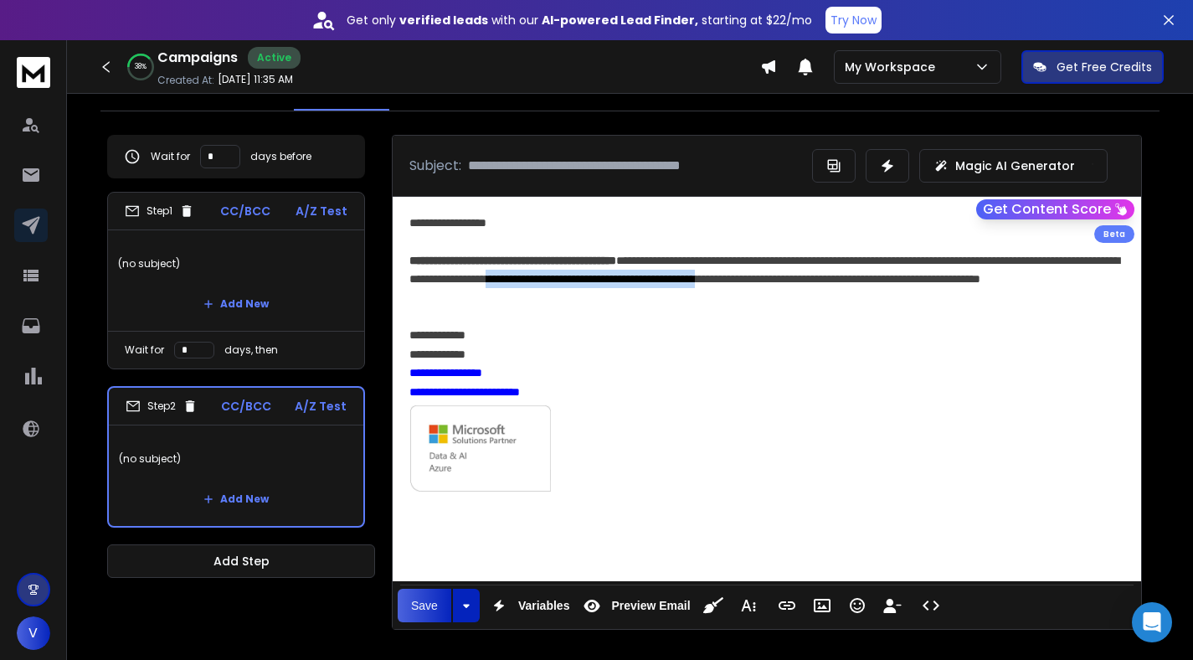
drag, startPoint x: 701, startPoint y: 278, endPoint x: 955, endPoint y: 284, distance: 253.8
click at [955, 284] on div "**********" at bounding box center [767, 279] width 715 height 56
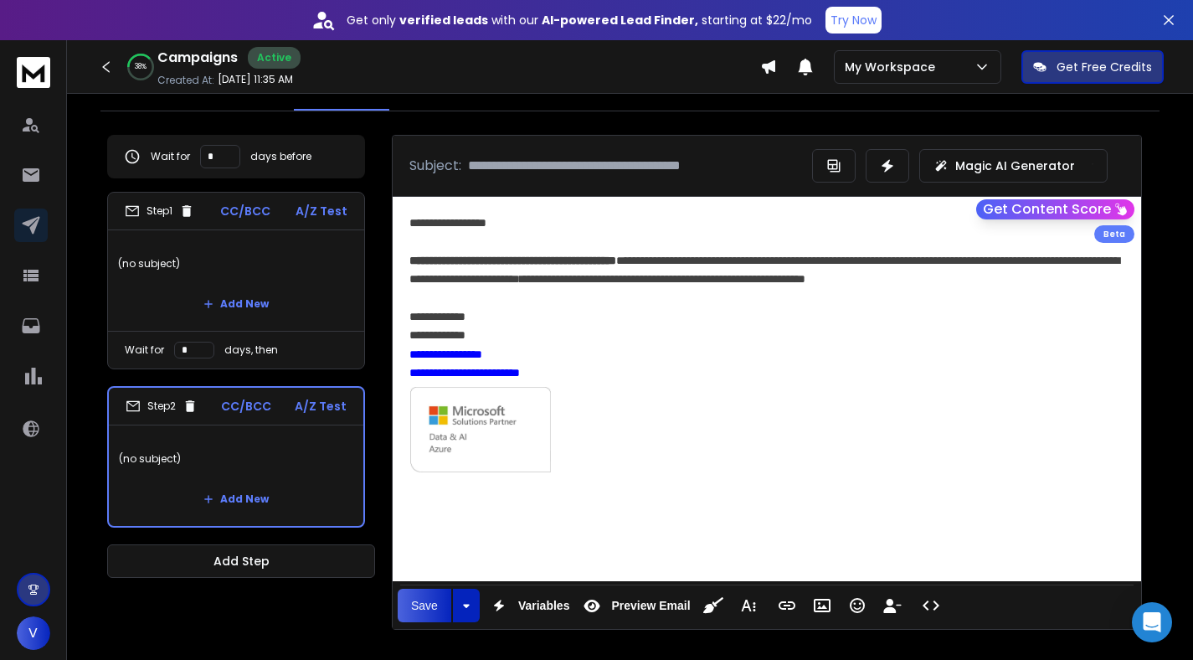
click at [1100, 298] on div at bounding box center [767, 298] width 715 height 18
click at [693, 332] on div "**********" at bounding box center [767, 335] width 715 height 18
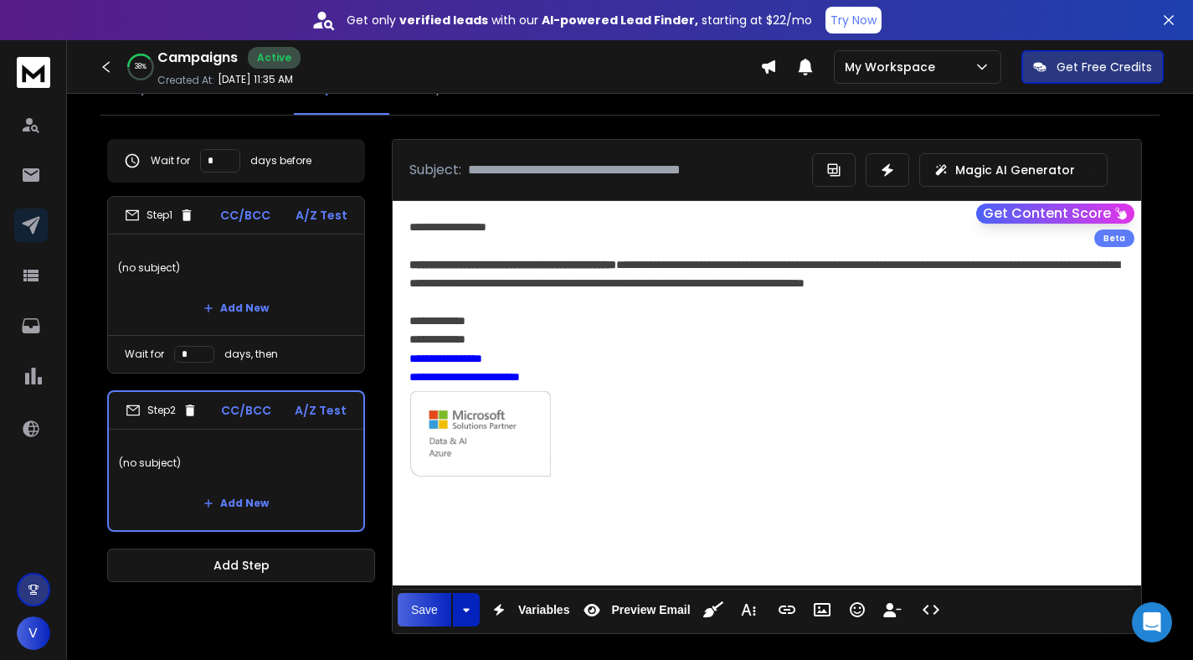
scroll to position [60, 0]
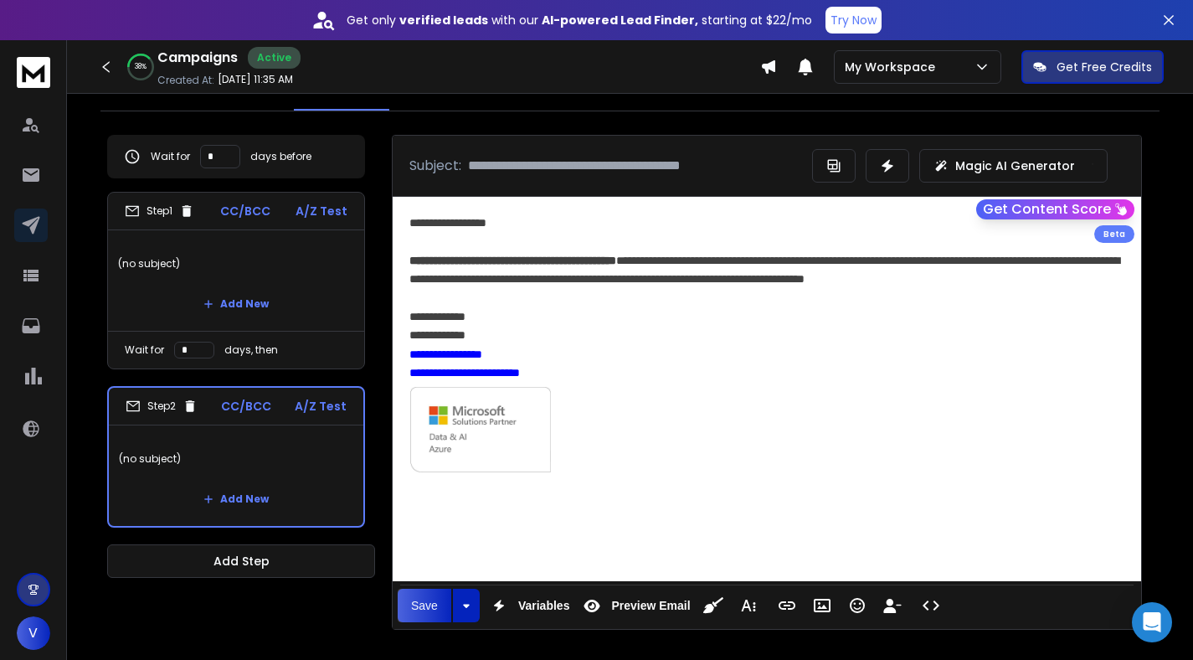
click at [289, 257] on p "(no subject)" at bounding box center [236, 263] width 236 height 47
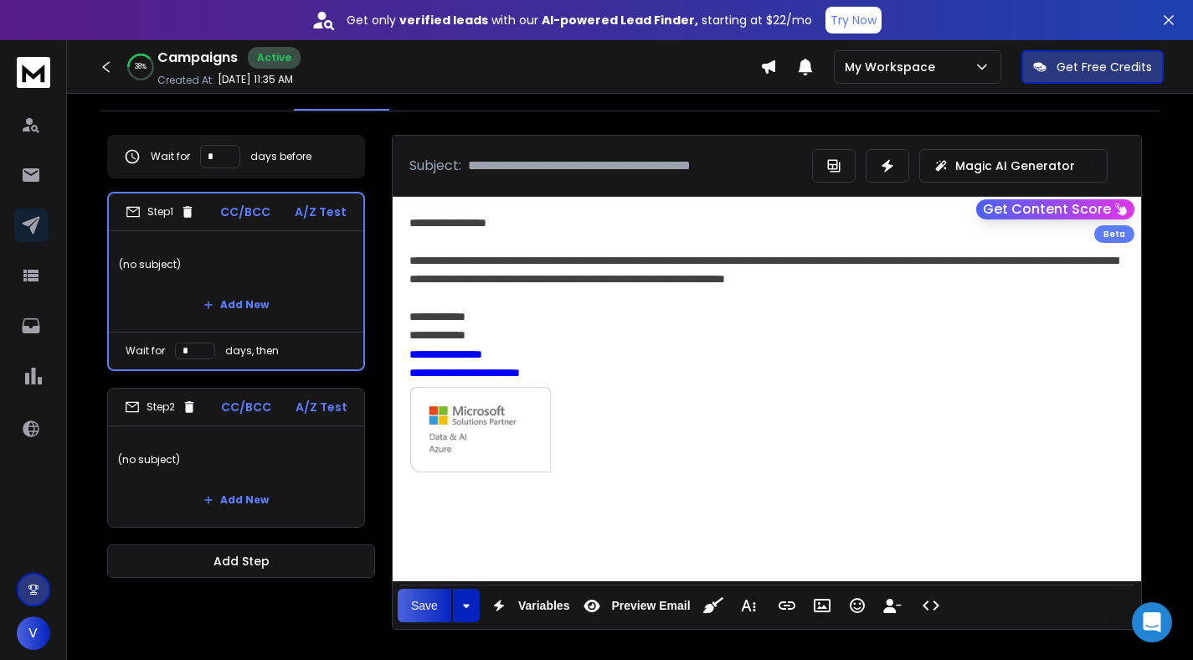
click at [312, 450] on p "(no subject)" at bounding box center [236, 459] width 236 height 47
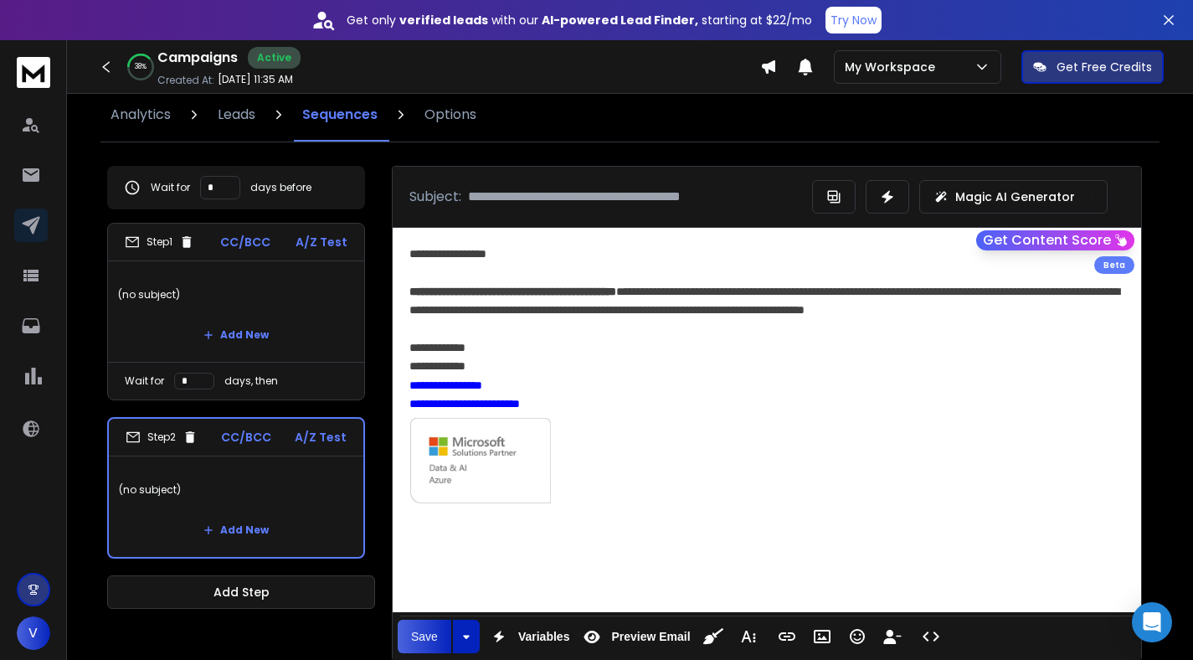
scroll to position [0, 0]
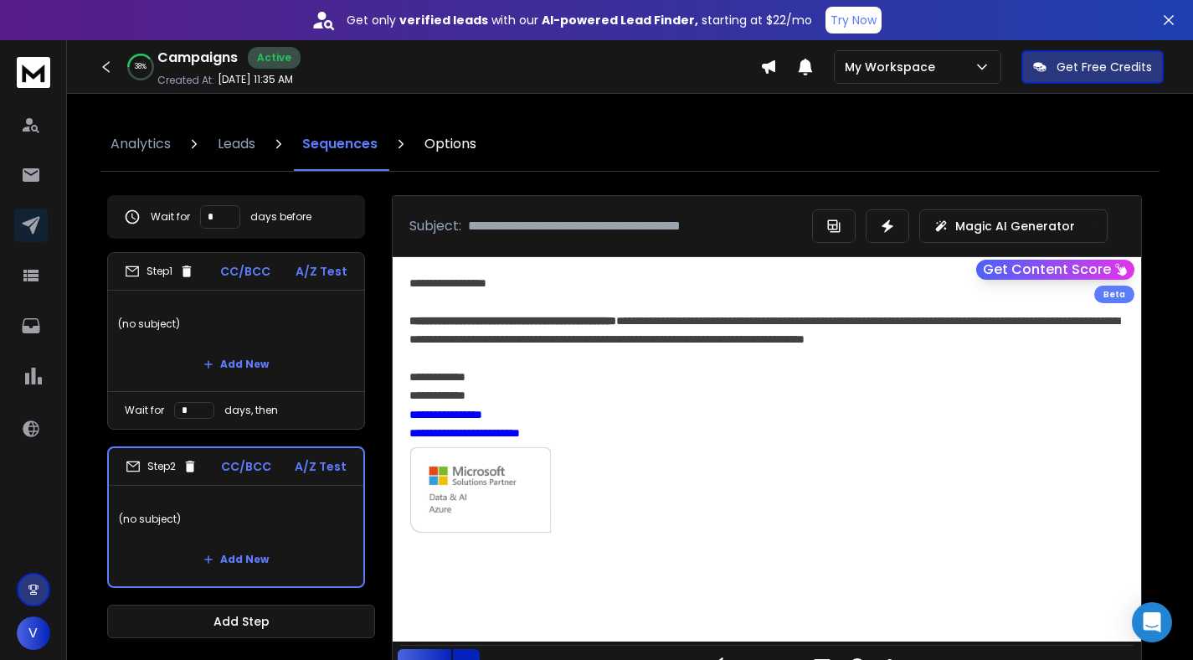
click at [471, 147] on p "Options" at bounding box center [451, 144] width 52 height 20
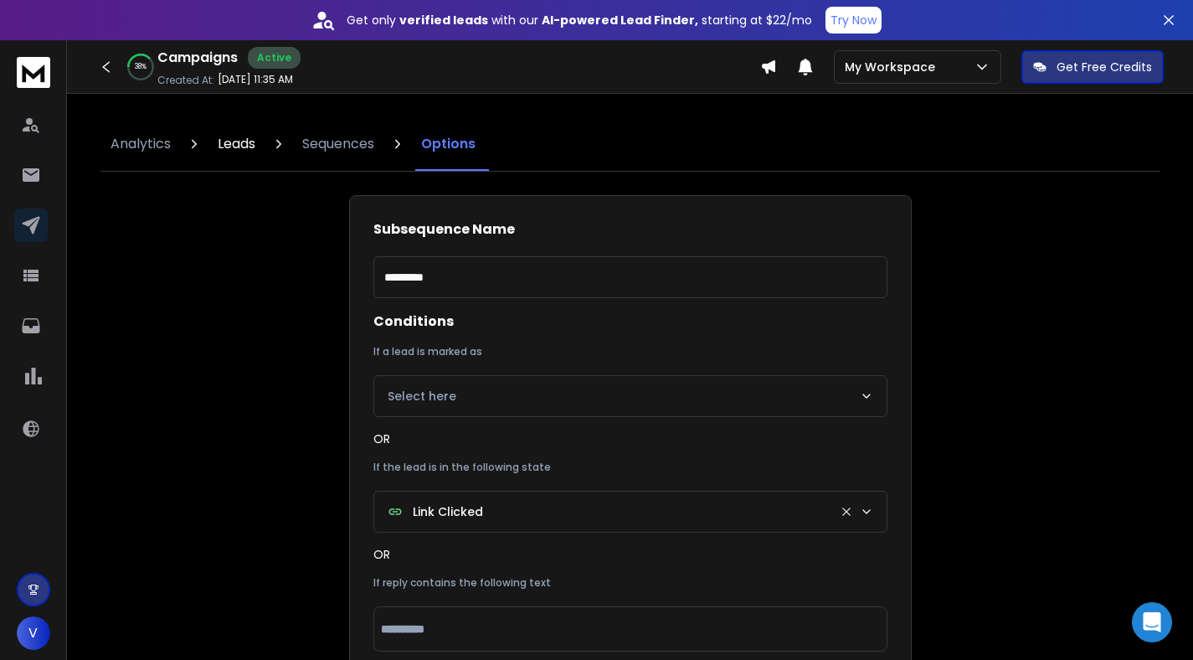
click at [229, 147] on p "Leads" at bounding box center [237, 144] width 38 height 20
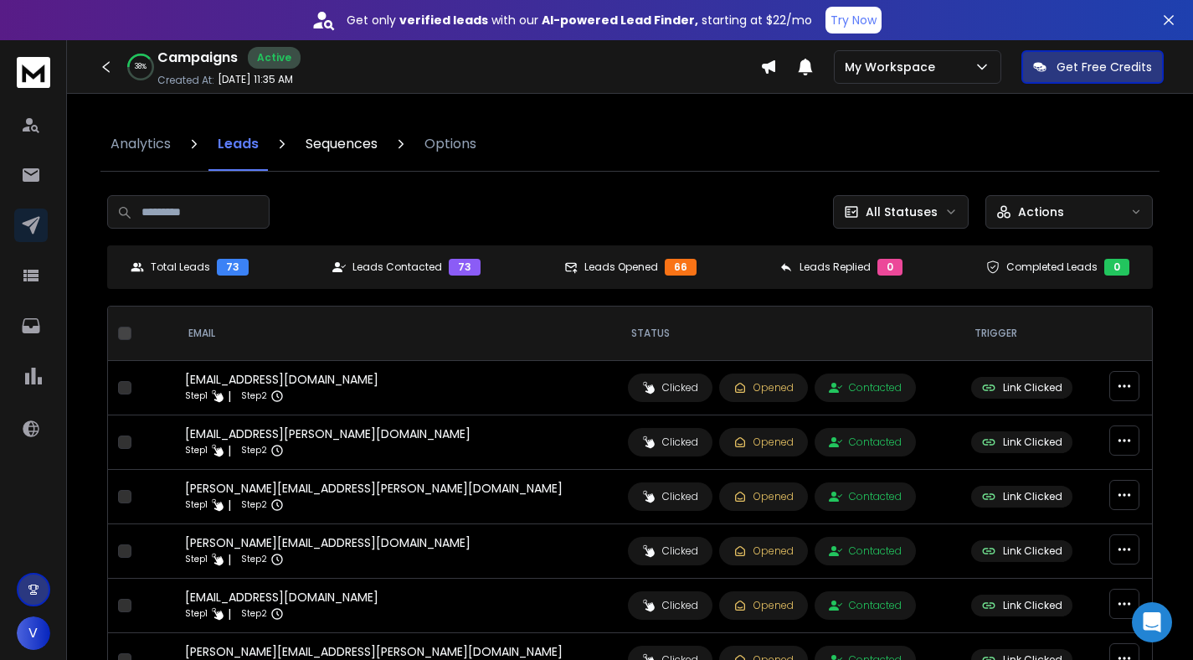
click at [332, 147] on p "Sequences" at bounding box center [342, 144] width 72 height 20
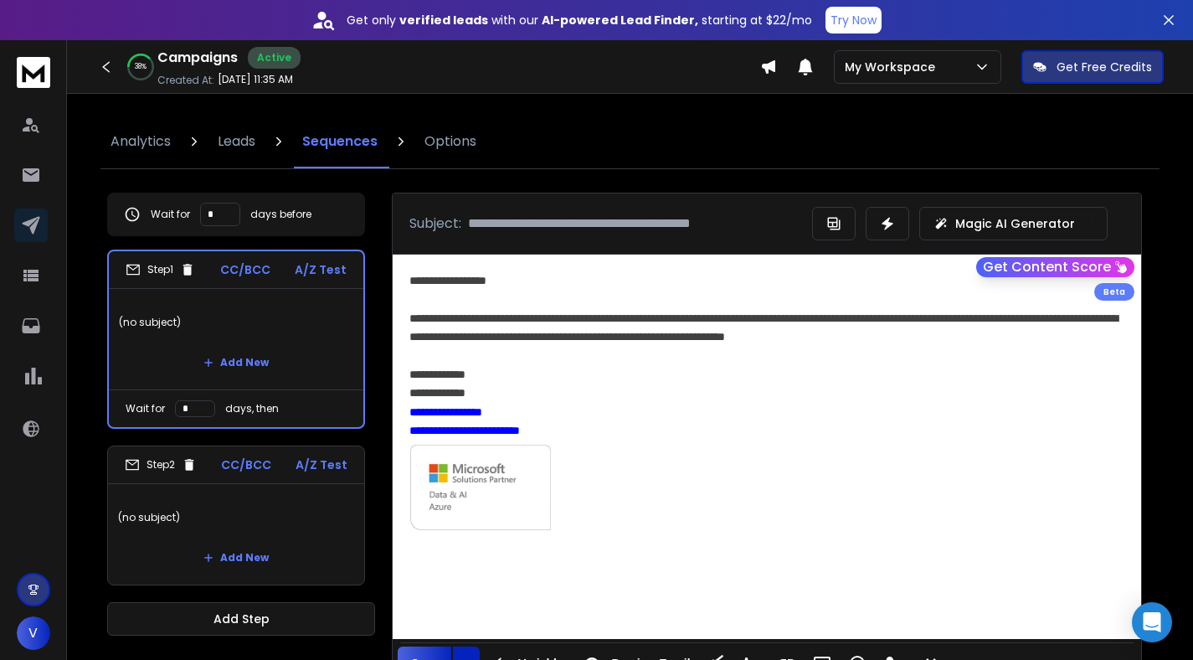
scroll to position [60, 0]
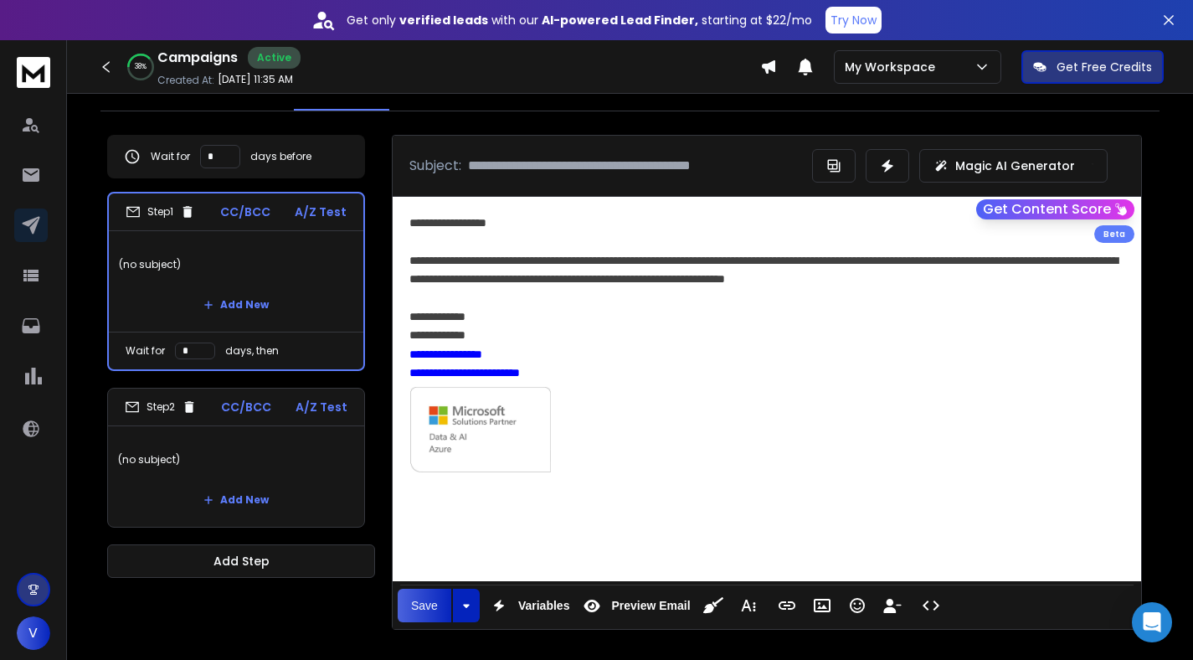
click at [300, 470] on p "(no subject)" at bounding box center [236, 459] width 236 height 47
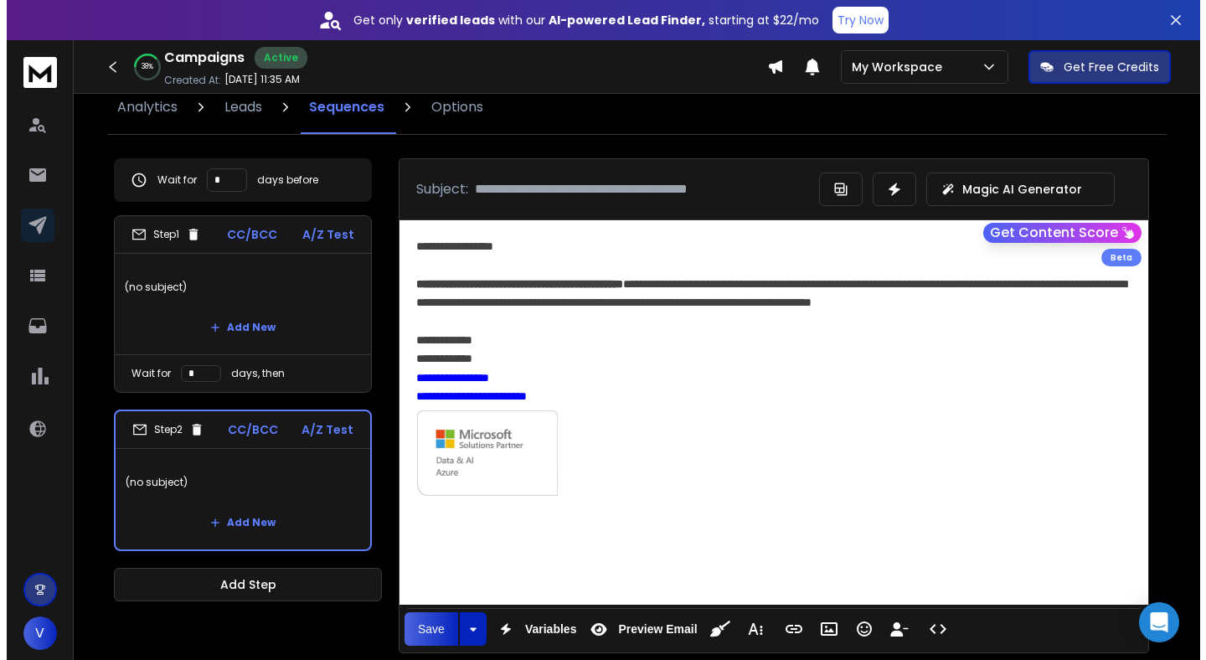
scroll to position [0, 0]
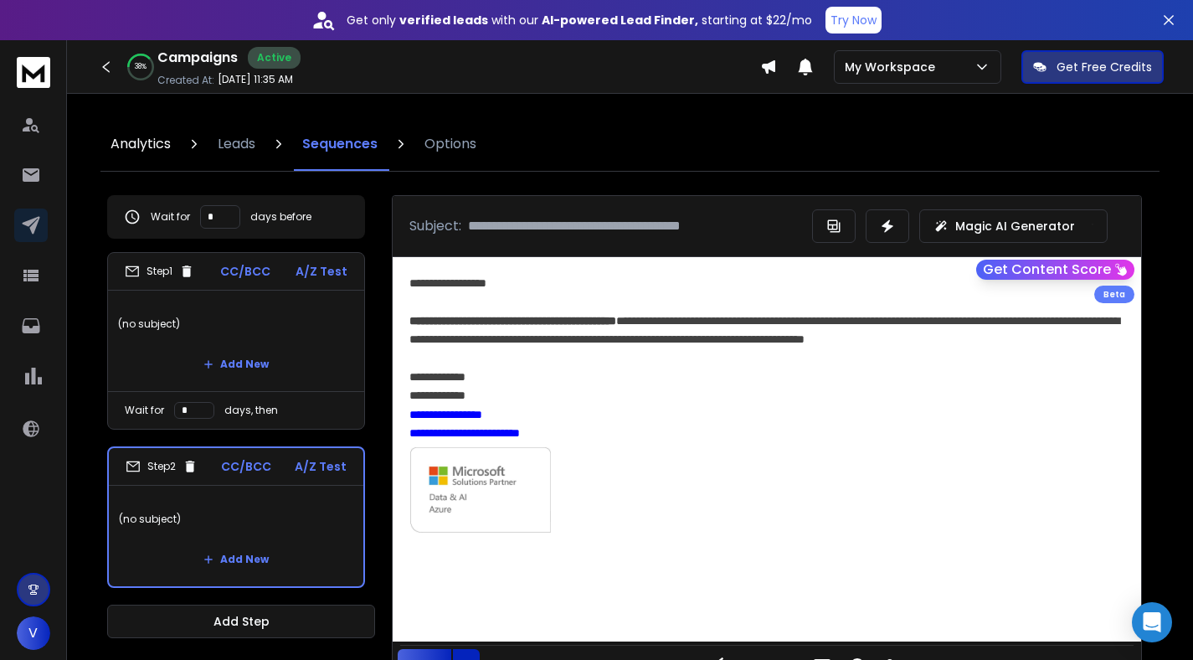
click at [155, 136] on p "Analytics" at bounding box center [141, 144] width 60 height 20
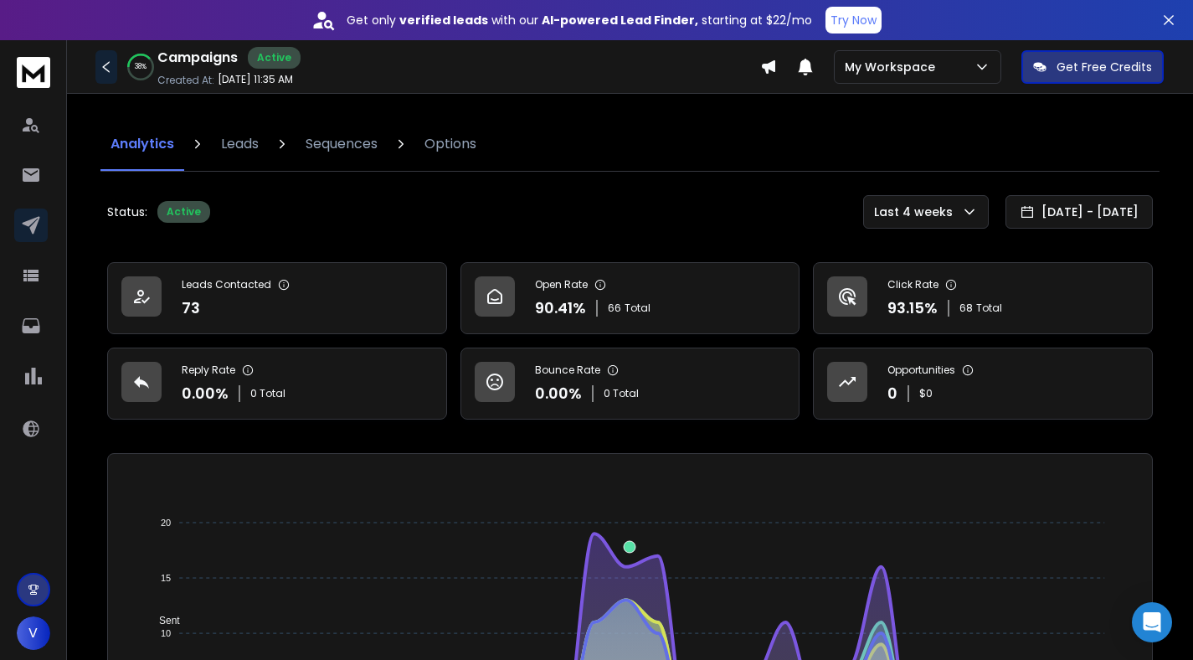
click at [103, 75] on button at bounding box center [106, 66] width 22 height 33
